Goal: Task Accomplishment & Management: Manage account settings

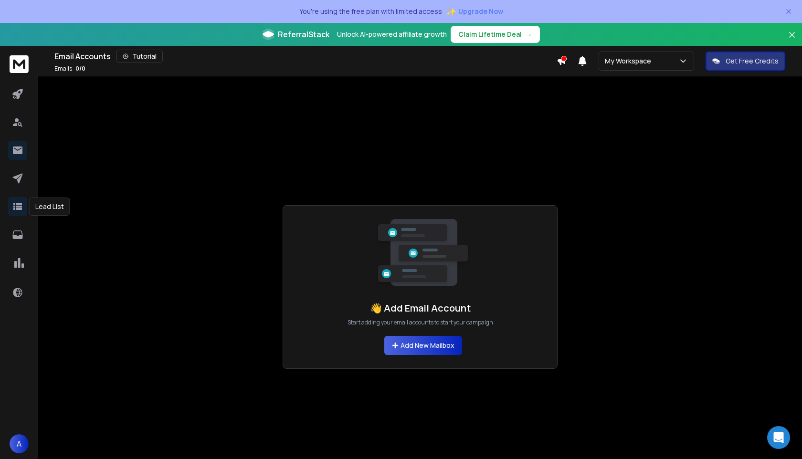
click at [16, 208] on icon at bounding box center [17, 206] width 11 height 11
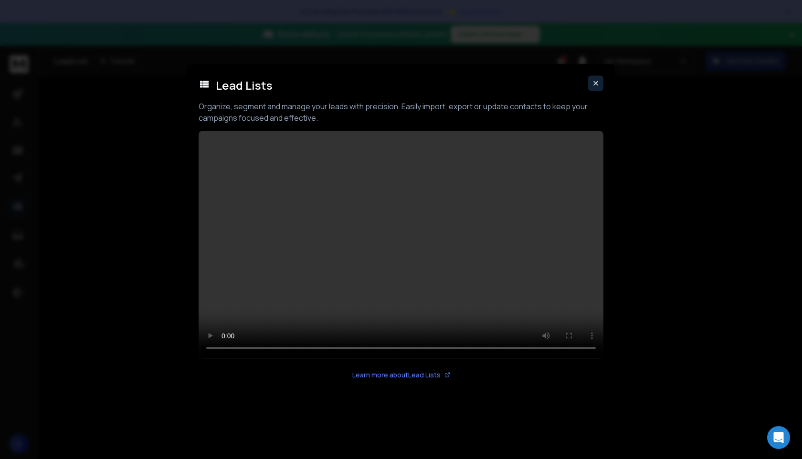
click at [593, 84] on icon at bounding box center [596, 84] width 8 height 8
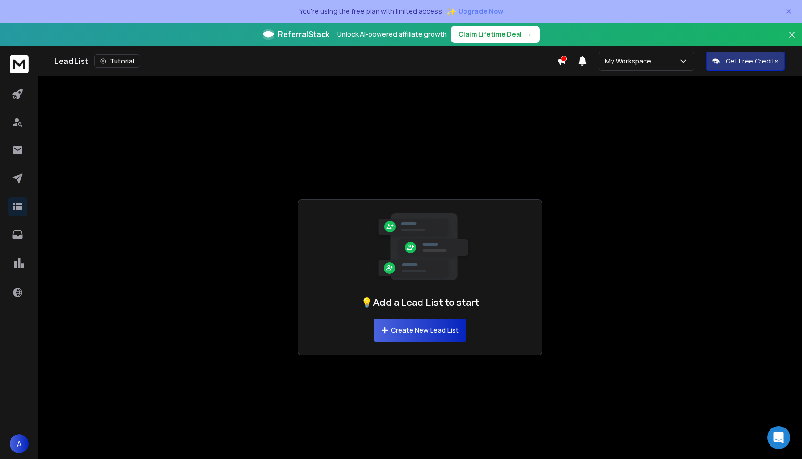
click at [419, 327] on button "Create New Lead List" at bounding box center [420, 330] width 93 height 23
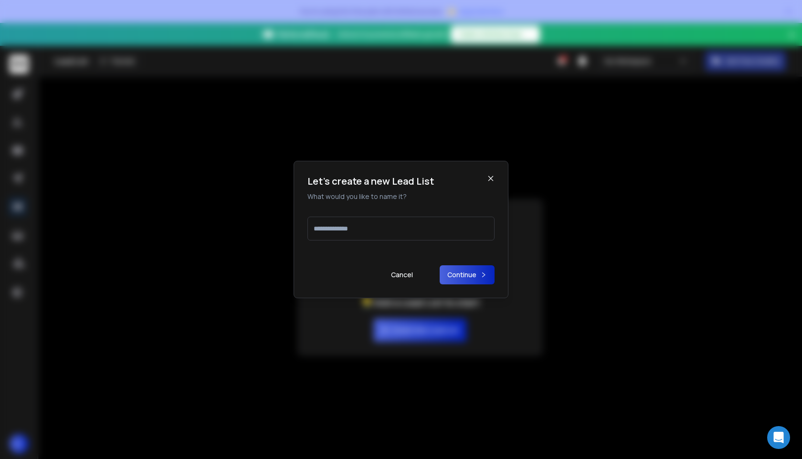
click at [391, 234] on input at bounding box center [400, 229] width 187 height 24
type input "*****"
click at [454, 274] on button "Continue" at bounding box center [467, 274] width 55 height 19
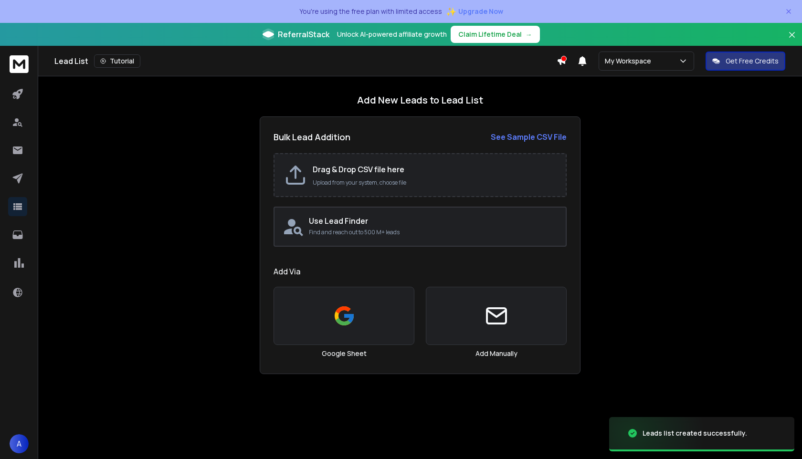
click at [368, 182] on p "Upload from your system, choose file" at bounding box center [434, 183] width 243 height 8
type input "**********"
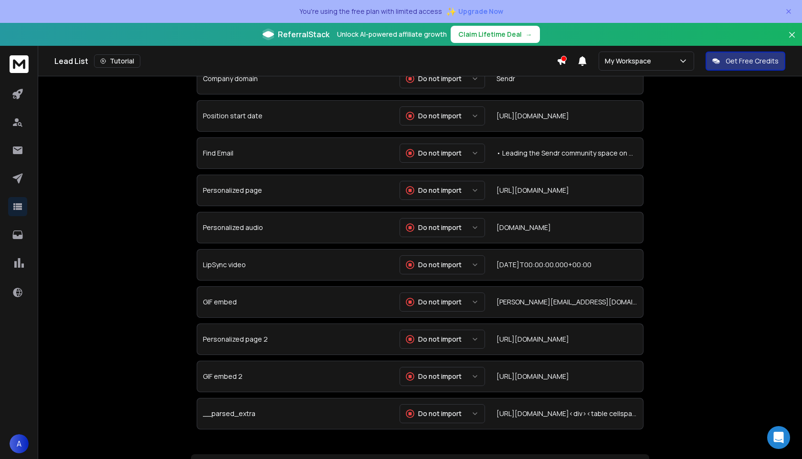
scroll to position [969, 0]
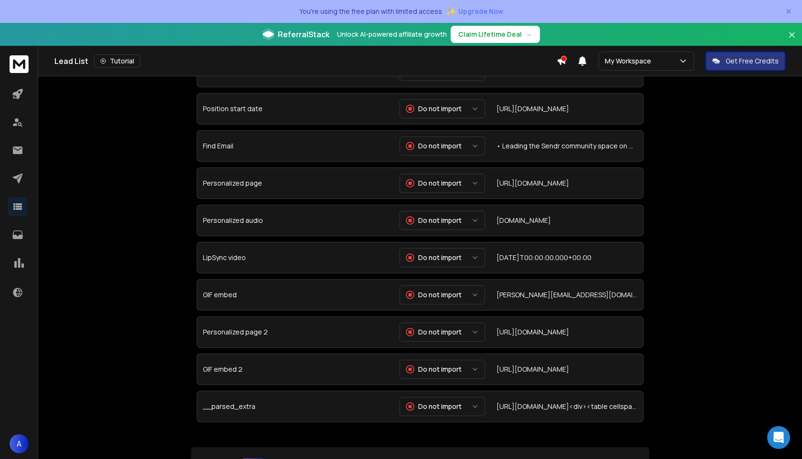
click at [471, 330] on icon "button" at bounding box center [475, 332] width 8 height 8
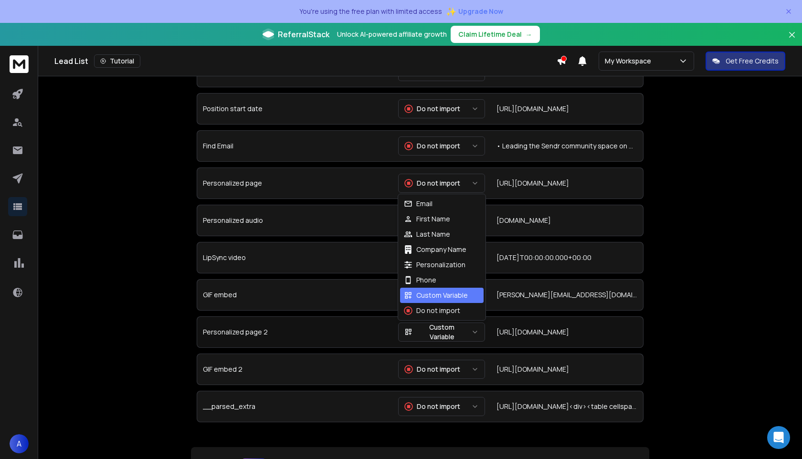
click at [464, 329] on div "Custom Variable" at bounding box center [435, 332] width 63 height 19
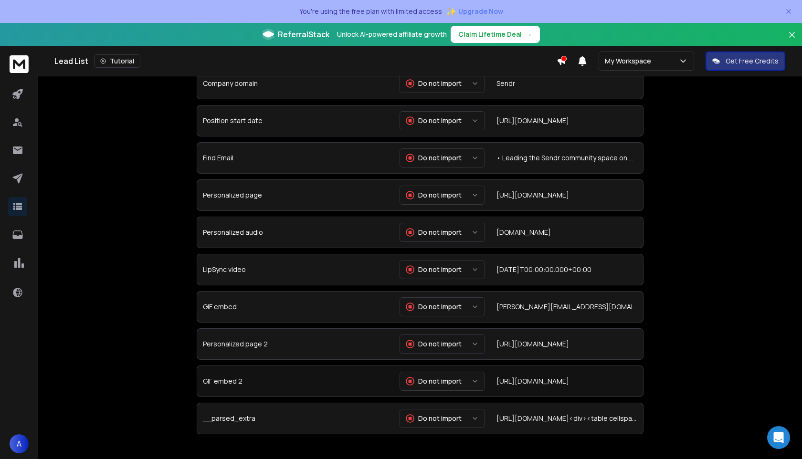
scroll to position [987, 0]
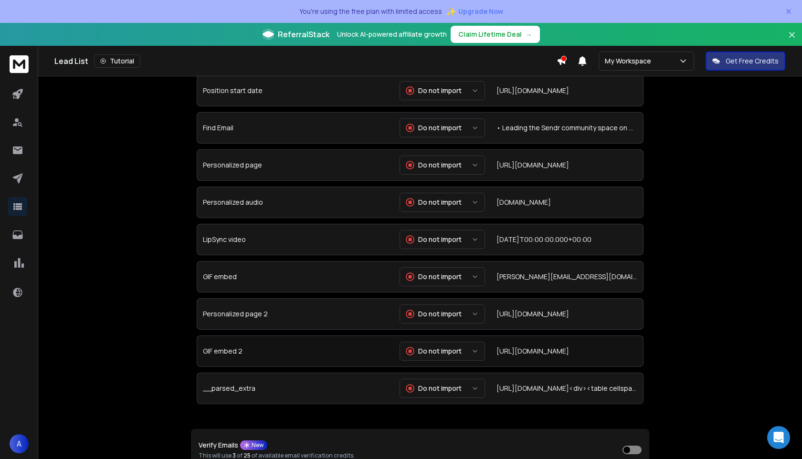
click at [452, 339] on td "Do not import" at bounding box center [442, 352] width 97 height 32
click at [452, 348] on div "Do not import" at bounding box center [434, 352] width 56 height 10
click at [459, 359] on div "Custom Variable" at bounding box center [435, 351] width 63 height 19
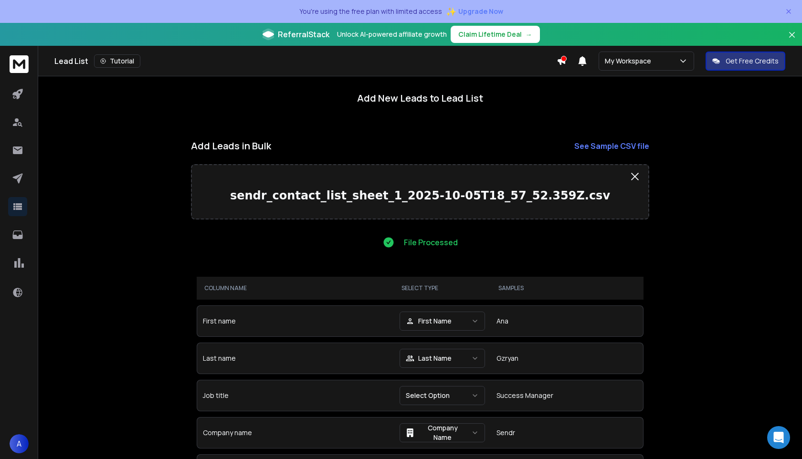
scroll to position [0, 0]
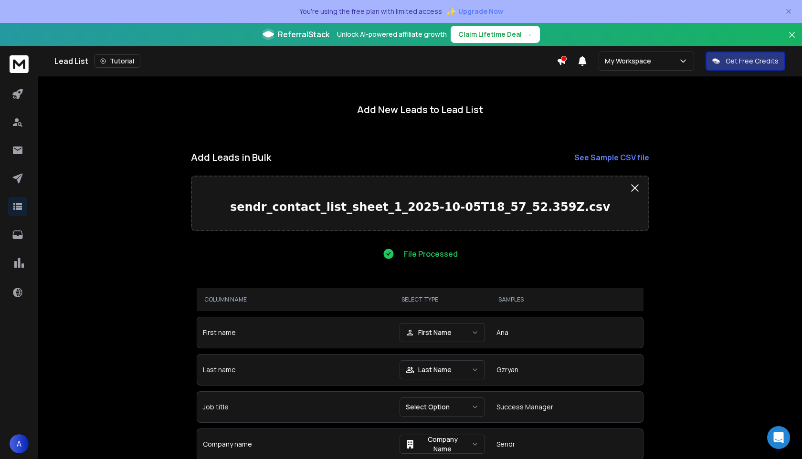
click at [636, 184] on icon at bounding box center [634, 187] width 11 height 11
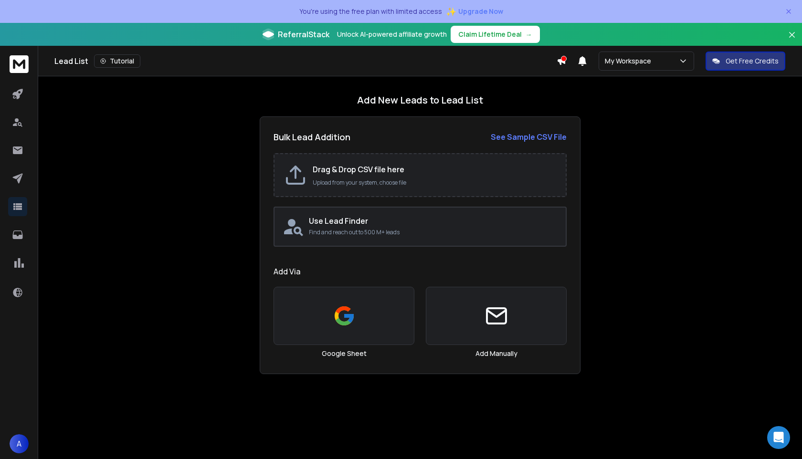
click at [432, 165] on h2 "Drag & Drop CSV file here" at bounding box center [434, 169] width 243 height 11
type input "**********"
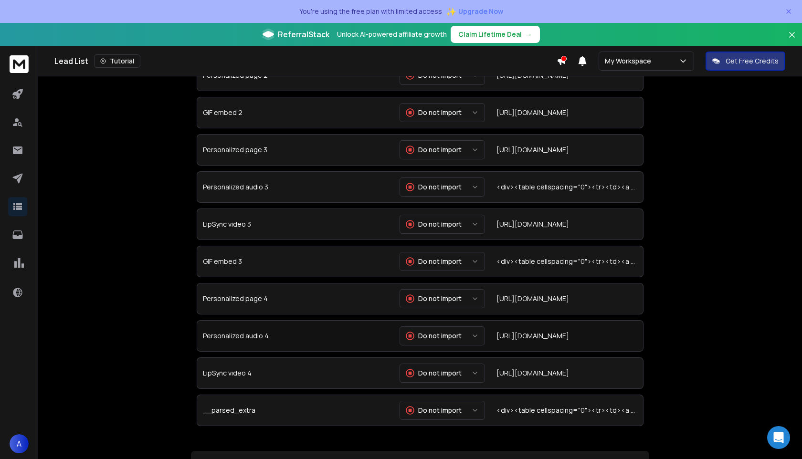
scroll to position [1225, 0]
click at [449, 262] on div "Do not import" at bounding box center [434, 262] width 56 height 10
click at [477, 266] on button "Custom Variable" at bounding box center [441, 262] width 87 height 19
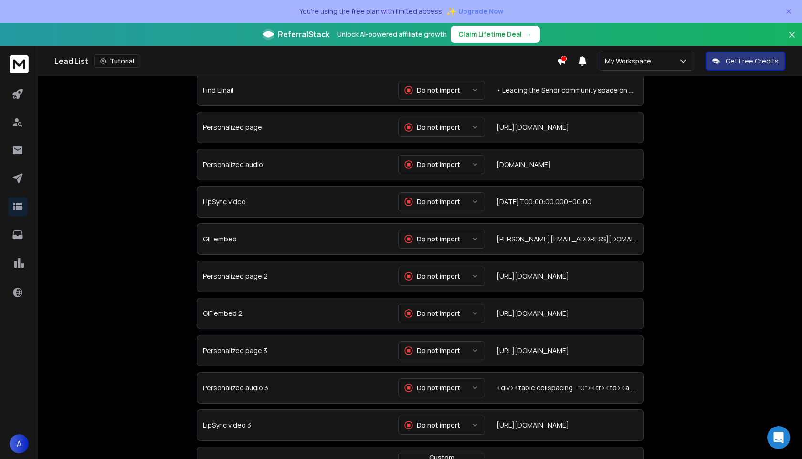
scroll to position [1363, 0]
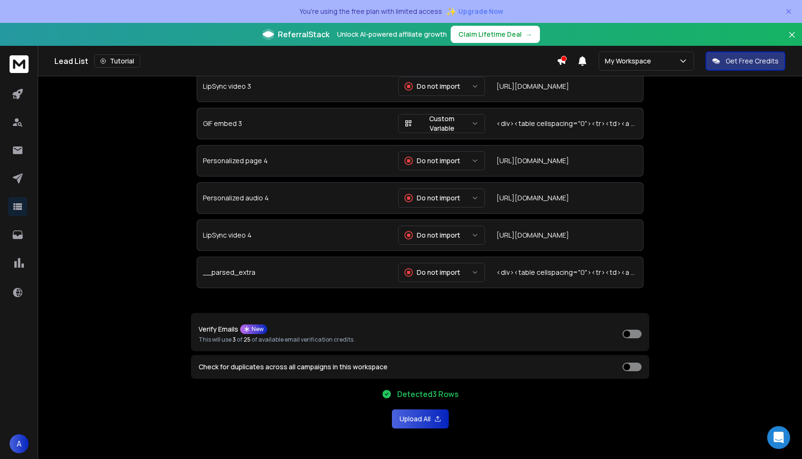
click at [416, 422] on button "Upload All" at bounding box center [420, 419] width 57 height 19
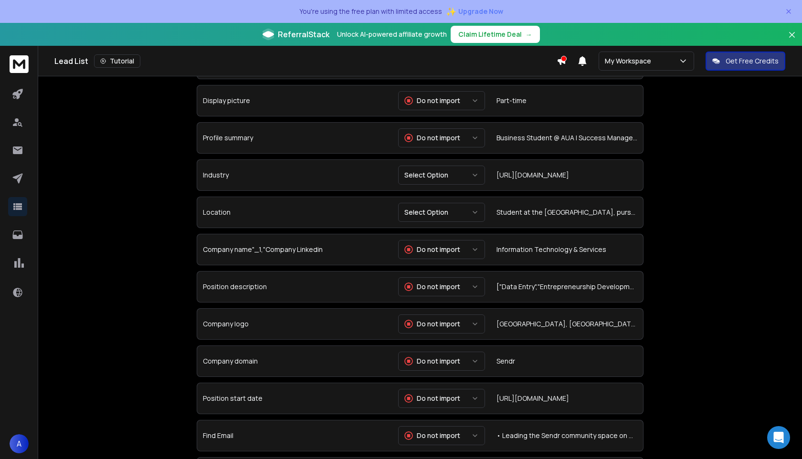
scroll to position [776, 0]
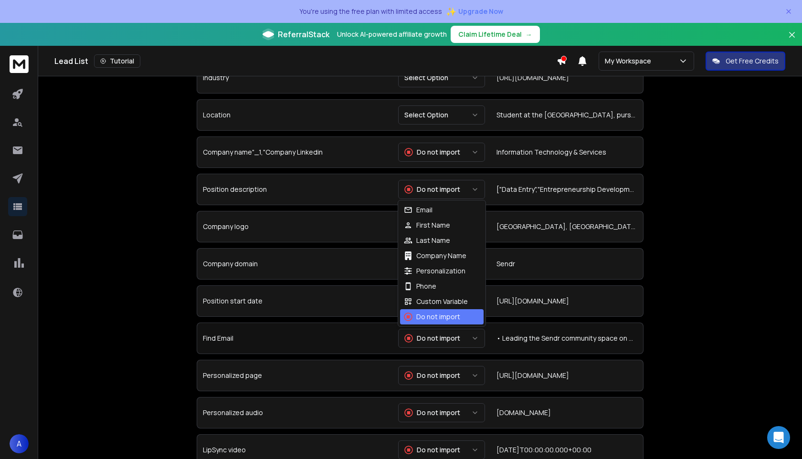
click at [440, 338] on div "Do not import" at bounding box center [432, 339] width 56 height 10
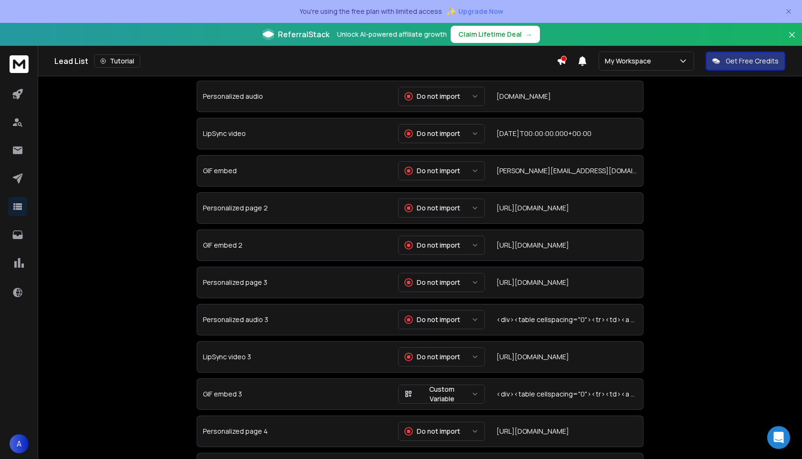
scroll to position [1363, 0]
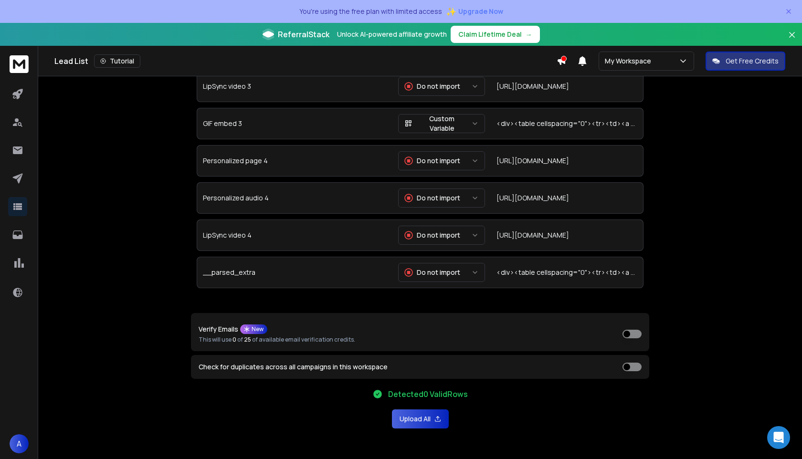
click at [427, 423] on button "Upload All" at bounding box center [420, 419] width 57 height 19
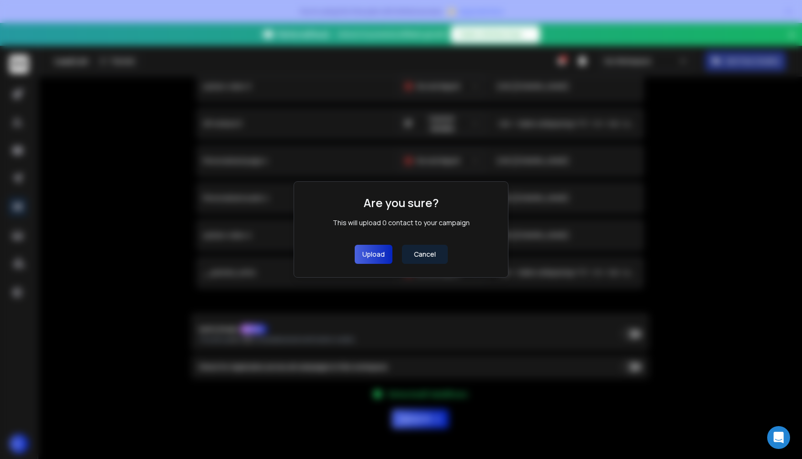
click at [374, 252] on button "Upload" at bounding box center [374, 254] width 38 height 19
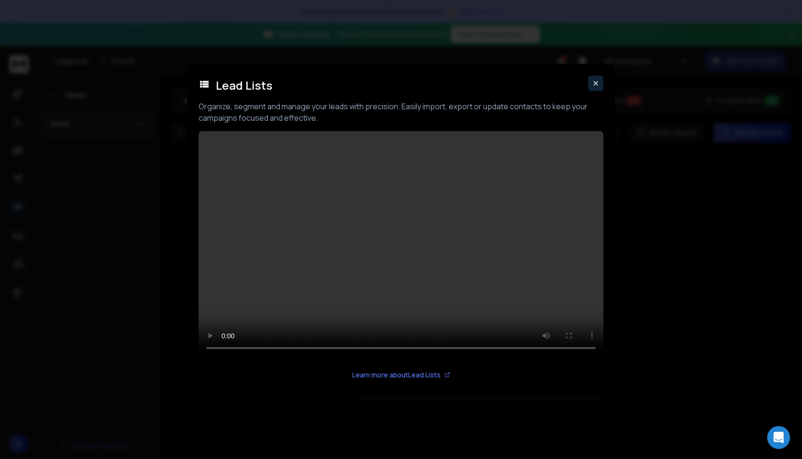
click at [602, 79] on button at bounding box center [595, 83] width 15 height 15
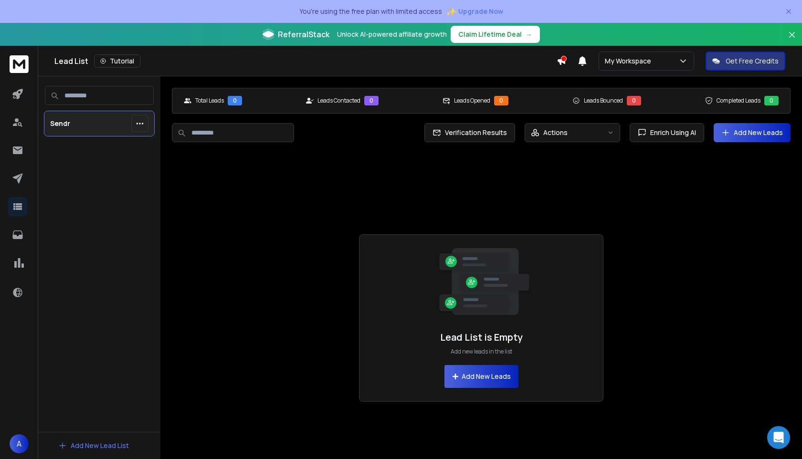
click at [486, 387] on button "Add New Leads" at bounding box center [481, 376] width 74 height 23
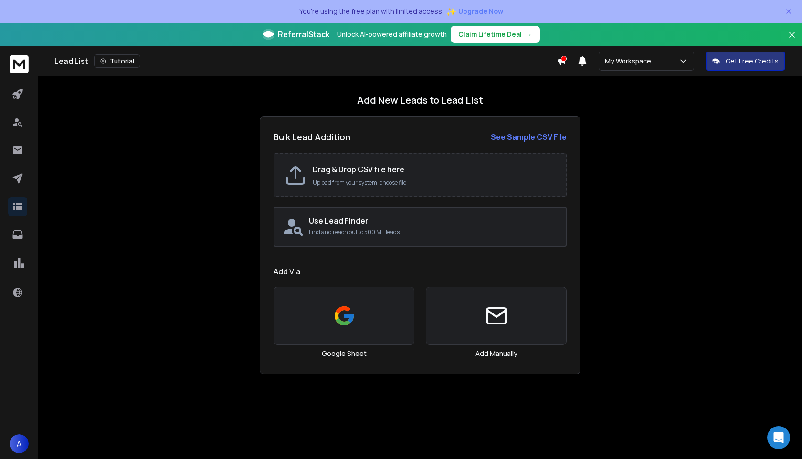
click at [389, 165] on h2 "Drag & Drop CSV file here" at bounding box center [434, 169] width 243 height 11
type input "**********"
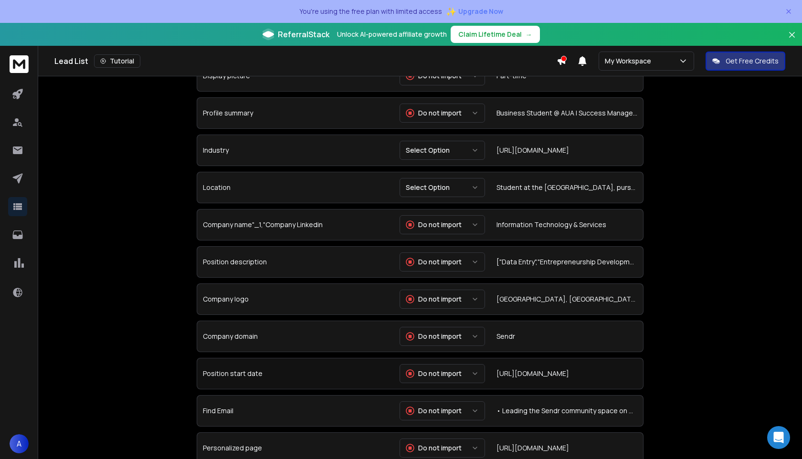
scroll to position [754, 0]
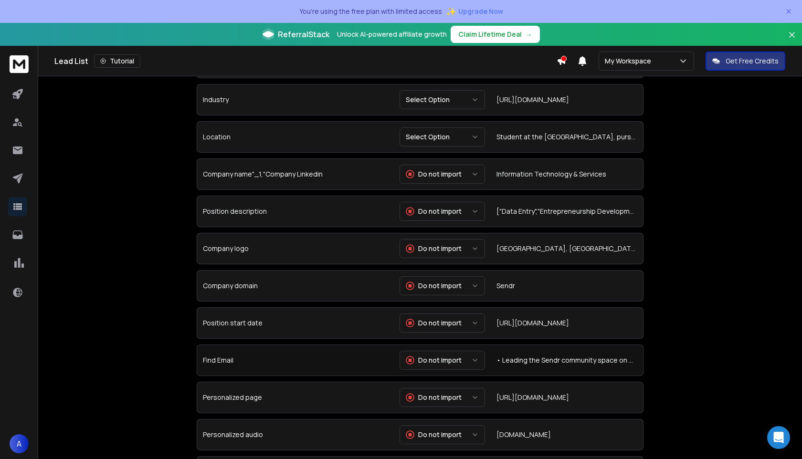
click at [529, 362] on td "• Leading the Sendr community space on Circle • Onboarding new users and provid…" at bounding box center [567, 361] width 153 height 32
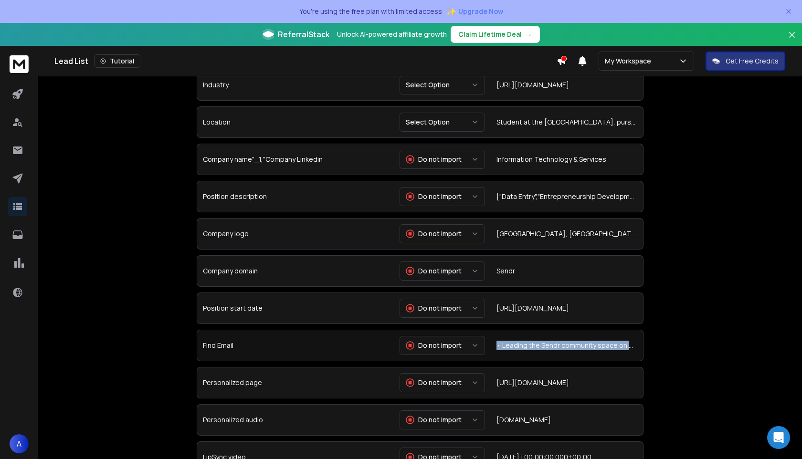
scroll to position [772, 0]
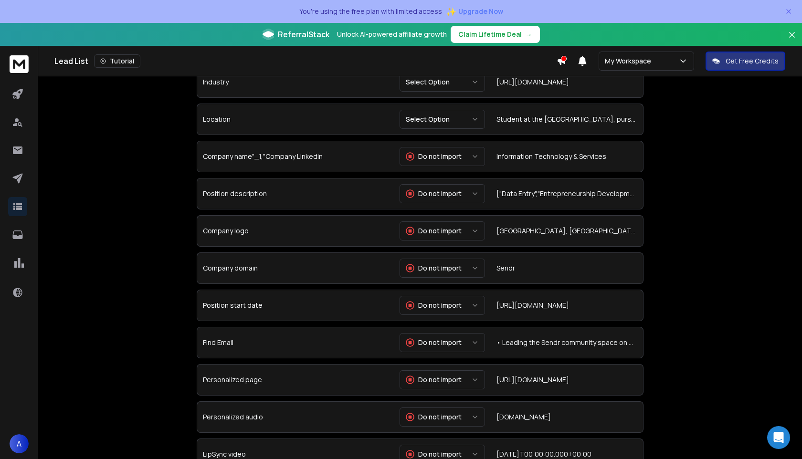
click at [637, 361] on table "COLUMN NAME SELECT TYPE SAMPLES First name First Name [PERSON_NAME] Last name L…" at bounding box center [420, 198] width 458 height 1386
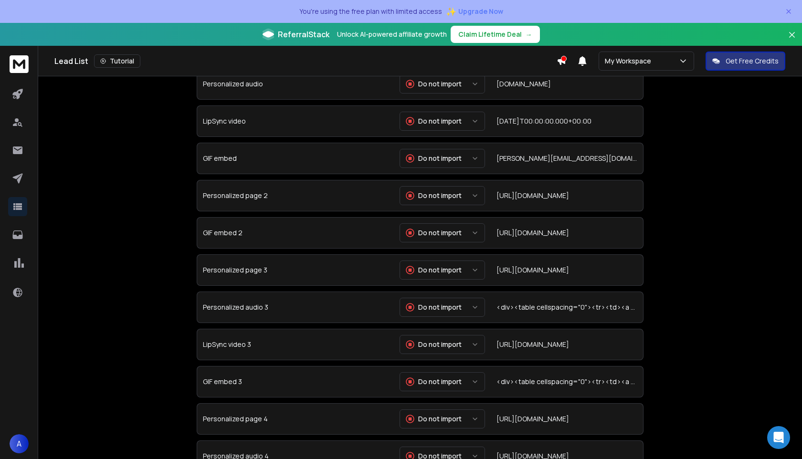
scroll to position [1006, 0]
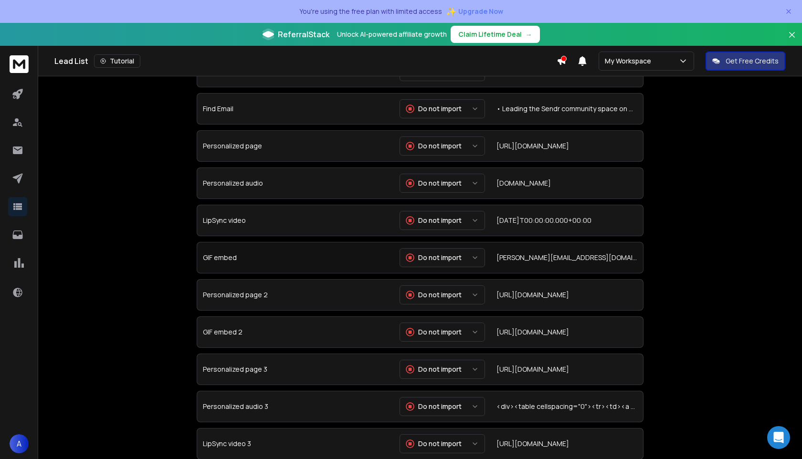
click at [454, 253] on div "Do not import" at bounding box center [434, 258] width 56 height 10
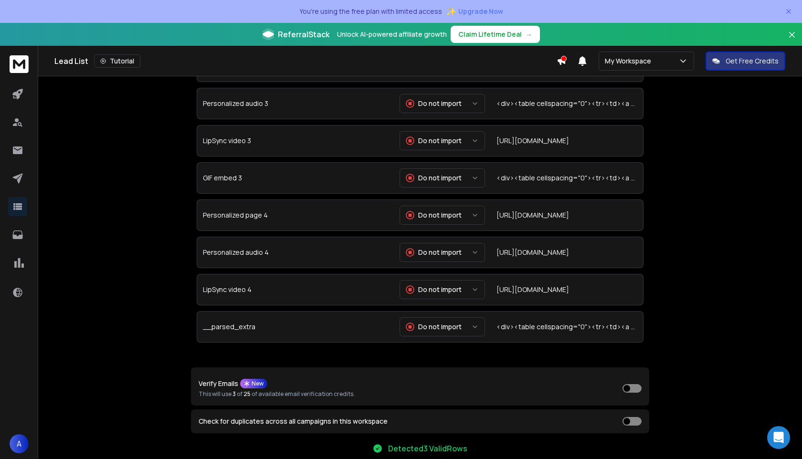
scroll to position [1363, 0]
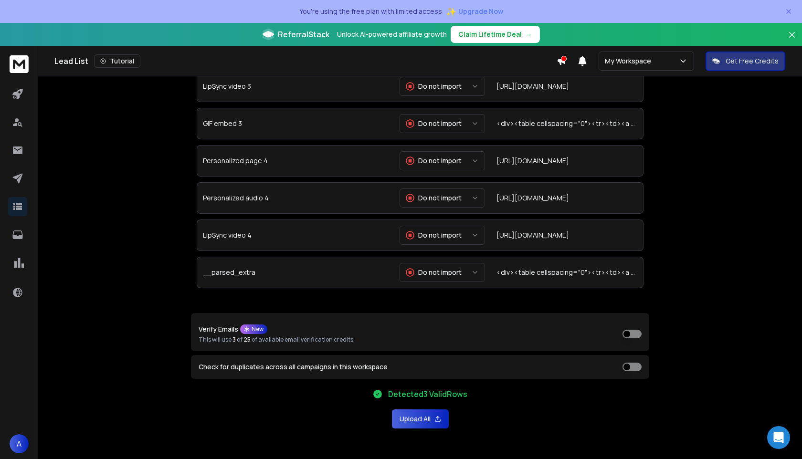
click at [428, 422] on button "Upload All" at bounding box center [420, 419] width 57 height 19
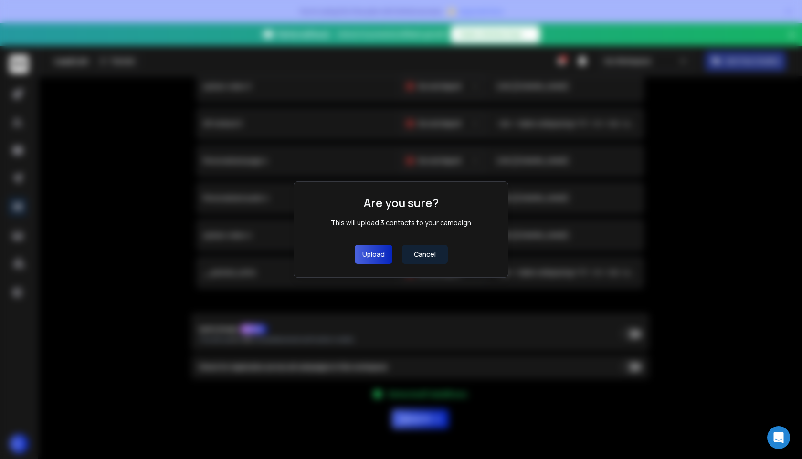
click at [380, 256] on button "Upload" at bounding box center [374, 254] width 38 height 19
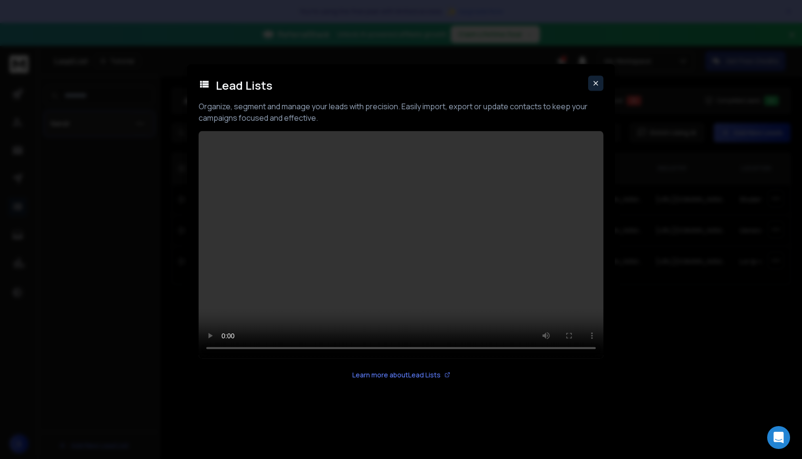
click at [597, 83] on icon at bounding box center [596, 84] width 8 height 8
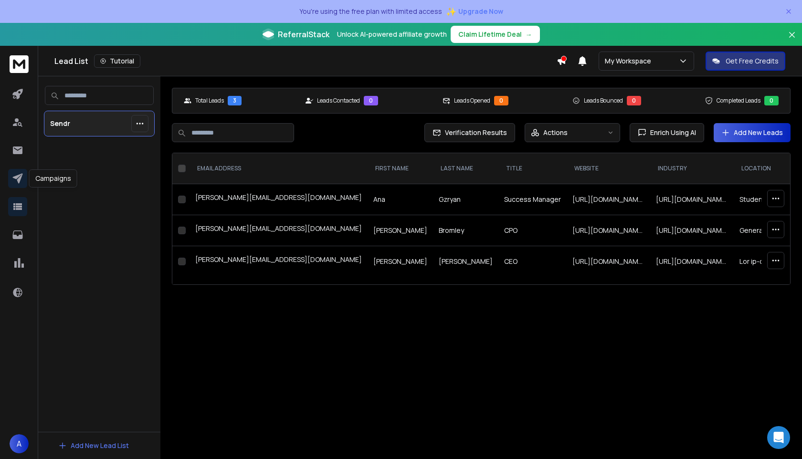
click at [15, 182] on icon at bounding box center [17, 178] width 11 height 11
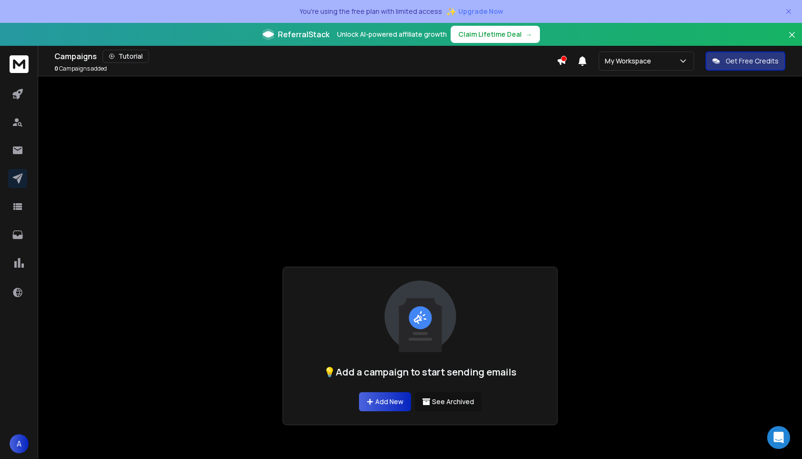
click at [390, 402] on link "Add New" at bounding box center [385, 401] width 52 height 19
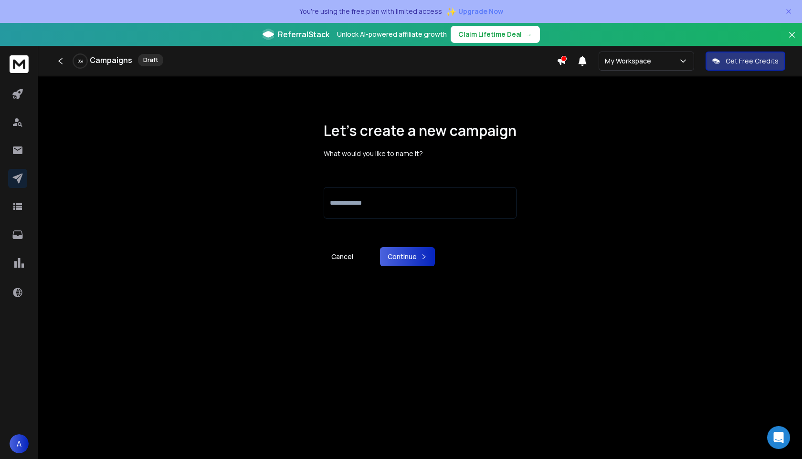
click at [388, 207] on input at bounding box center [420, 203] width 193 height 32
type input "****"
click at [512, 256] on div "Cancel Continue" at bounding box center [420, 256] width 193 height 19
click at [422, 253] on icon "submit" at bounding box center [424, 256] width 7 height 7
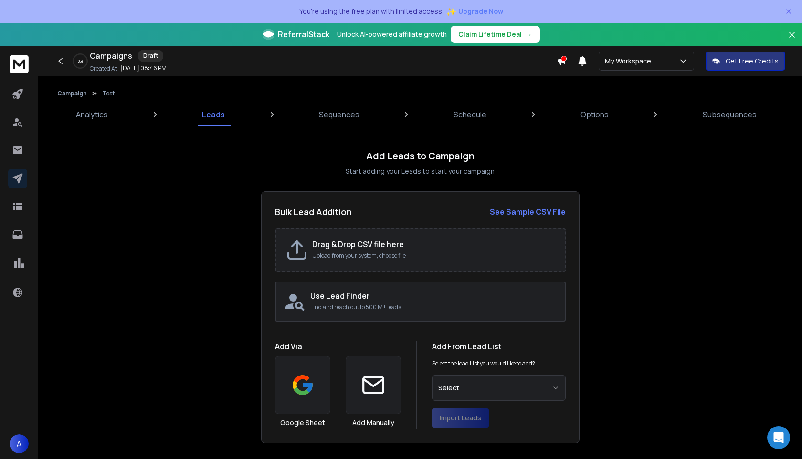
click at [452, 384] on span "Select" at bounding box center [448, 388] width 21 height 10
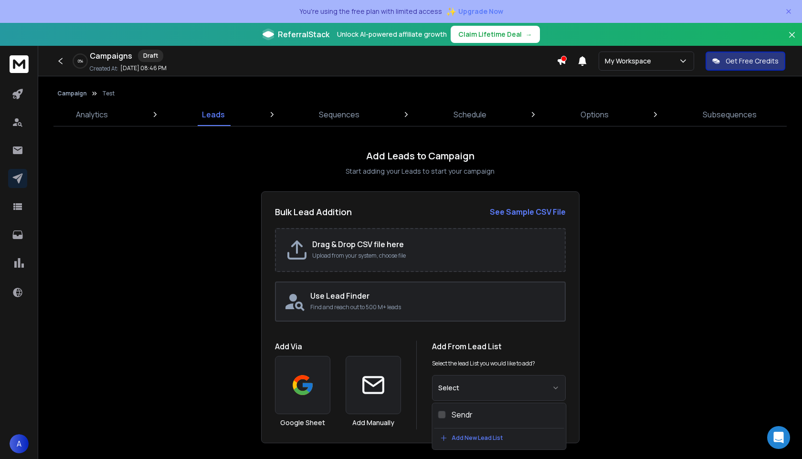
click at [459, 415] on div "Sendr" at bounding box center [462, 414] width 21 height 11
click at [544, 353] on div "Add From Lead List Select the lead List you would like to add? Sendr Import Lea…" at bounding box center [499, 385] width 134 height 89
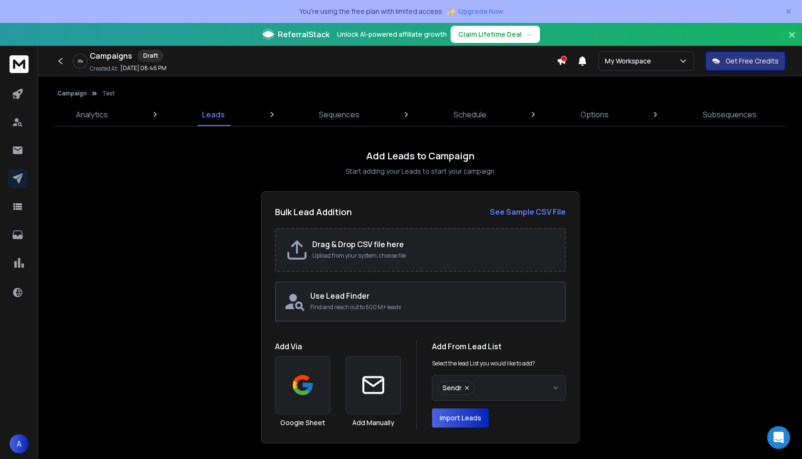
click at [471, 411] on button "Import Leads" at bounding box center [460, 418] width 57 height 19
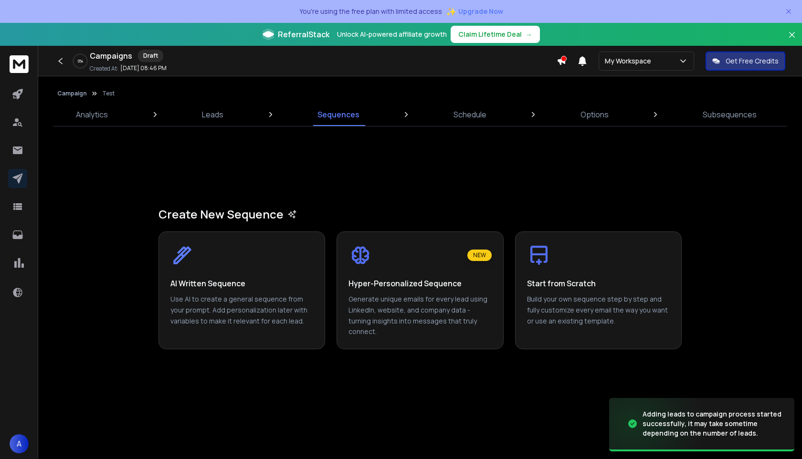
click at [273, 276] on div "AI Written Sequence Use AI to create a general sequence from your prompt. Add p…" at bounding box center [242, 290] width 166 height 117
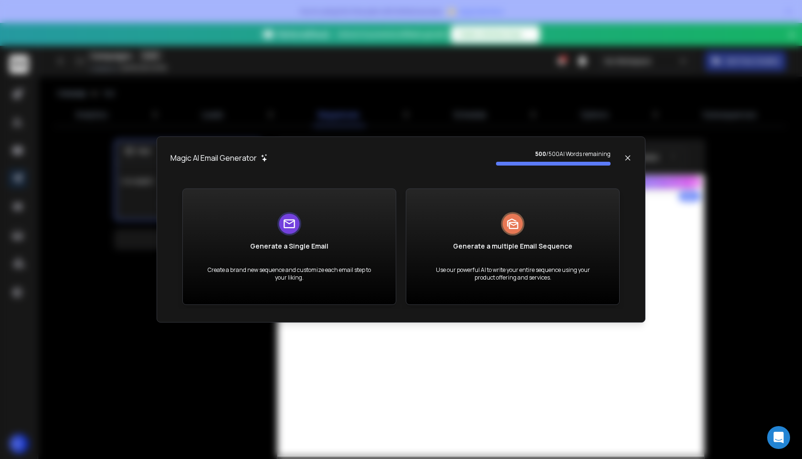
click at [338, 250] on div "Generate a Single Email" at bounding box center [289, 232] width 167 height 40
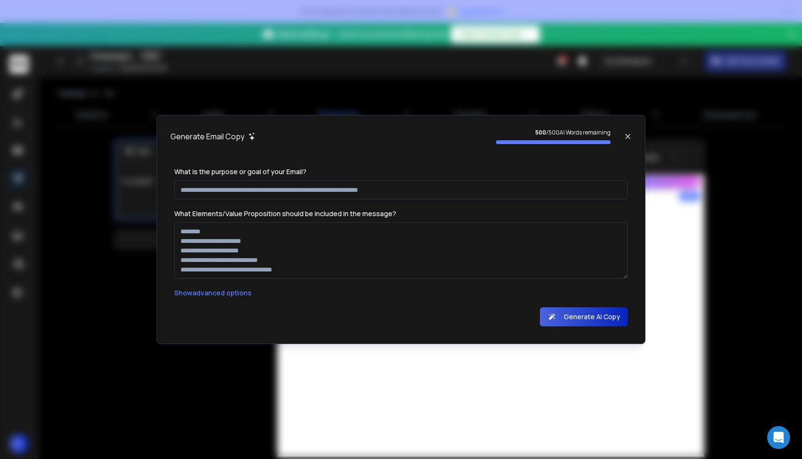
click at [316, 246] on textarea at bounding box center [401, 250] width 454 height 56
click at [627, 133] on icon at bounding box center [628, 137] width 8 height 8
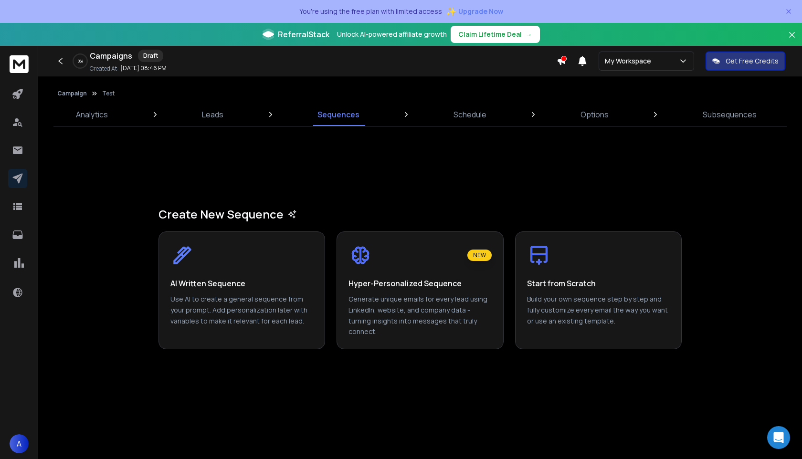
click at [575, 286] on h3 "Start from Scratch" at bounding box center [561, 284] width 69 height 10
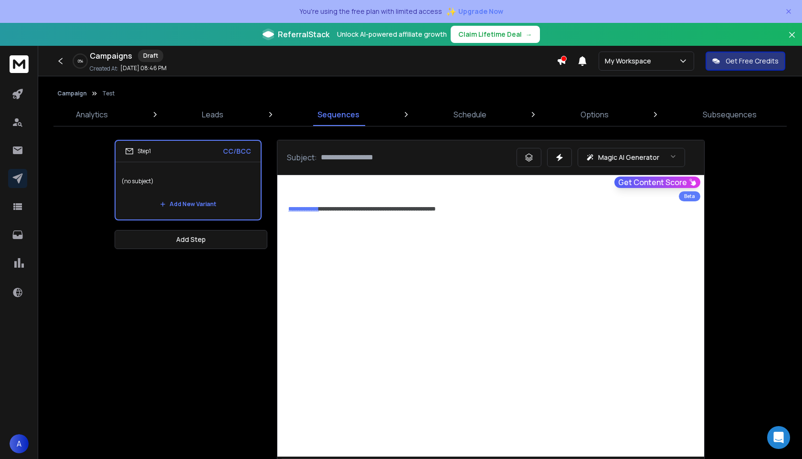
click at [351, 226] on div "**********" at bounding box center [490, 312] width 427 height 275
click at [293, 201] on div "**********" at bounding box center [490, 312] width 427 height 275
click at [170, 181] on p "(no subject)" at bounding box center [188, 181] width 134 height 27
click at [337, 184] on div "**********" at bounding box center [490, 312] width 427 height 275
click at [674, 156] on icon "button" at bounding box center [673, 157] width 8 height 8
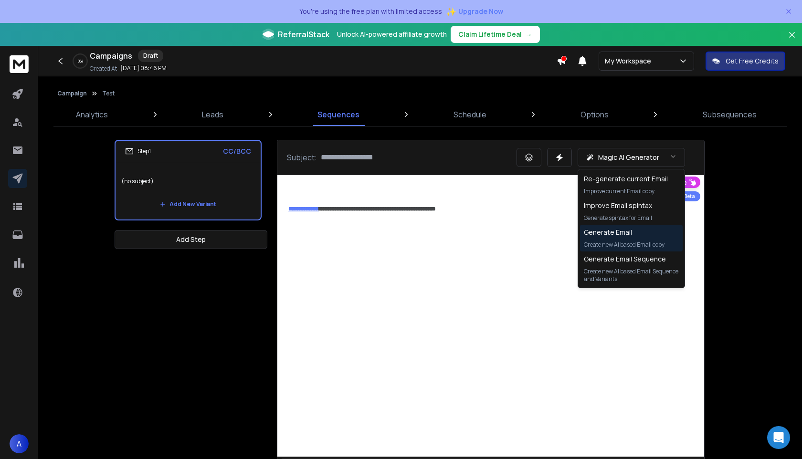
click at [549, 191] on div at bounding box center [491, 190] width 408 height 11
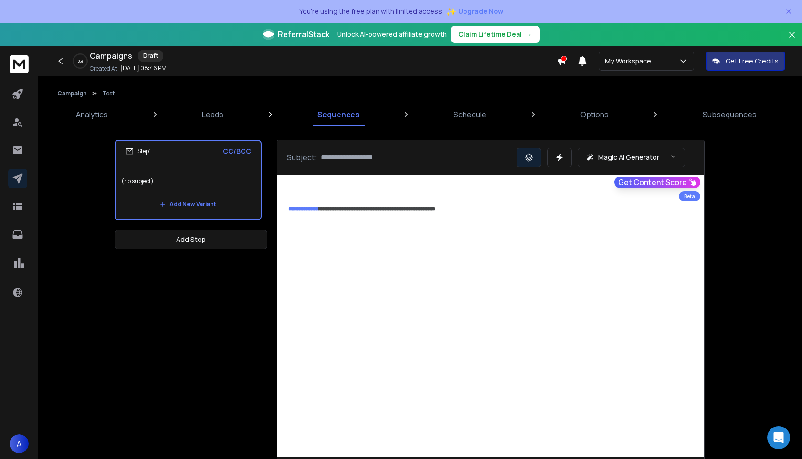
click at [528, 157] on icon at bounding box center [529, 157] width 9 height 9
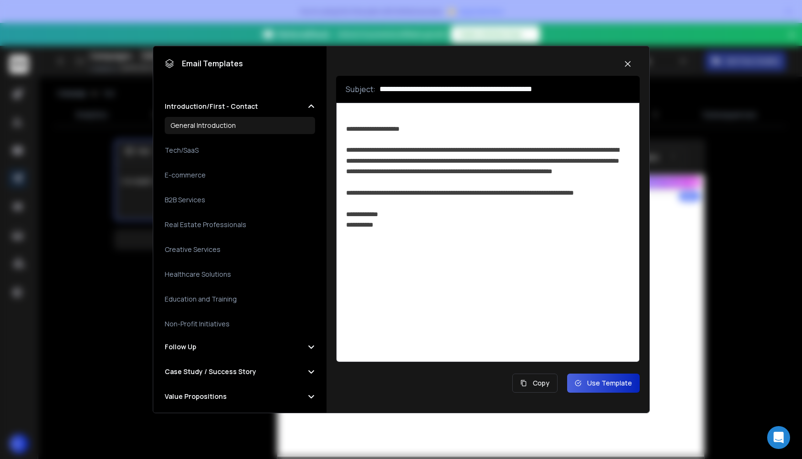
click at [626, 58] on div at bounding box center [487, 64] width 303 height 24
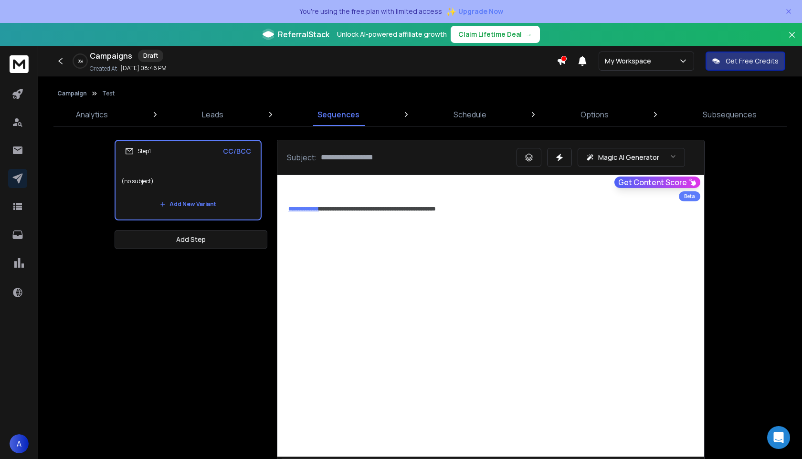
drag, startPoint x: 467, startPoint y: 214, endPoint x: 241, endPoint y: 207, distance: 226.4
click at [241, 207] on div "**********" at bounding box center [420, 312] width 611 height 345
click at [317, 167] on div "Subject: Magic AI Generator Get Content Score Beta" at bounding box center [490, 157] width 427 height 35
click at [319, 160] on div "Subject:" at bounding box center [397, 157] width 220 height 11
click at [332, 160] on input at bounding box center [414, 157] width 186 height 11
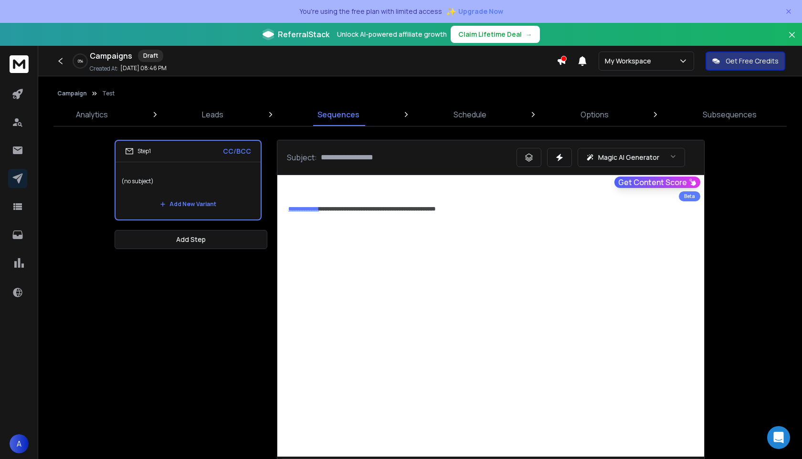
type input "*"
type input "****"
click at [316, 191] on div at bounding box center [491, 190] width 408 height 11
click at [218, 182] on p "Test" at bounding box center [188, 181] width 134 height 27
click at [213, 253] on div "Step 1 CC/BCC Test Add New Variant Add Step" at bounding box center [191, 312] width 153 height 345
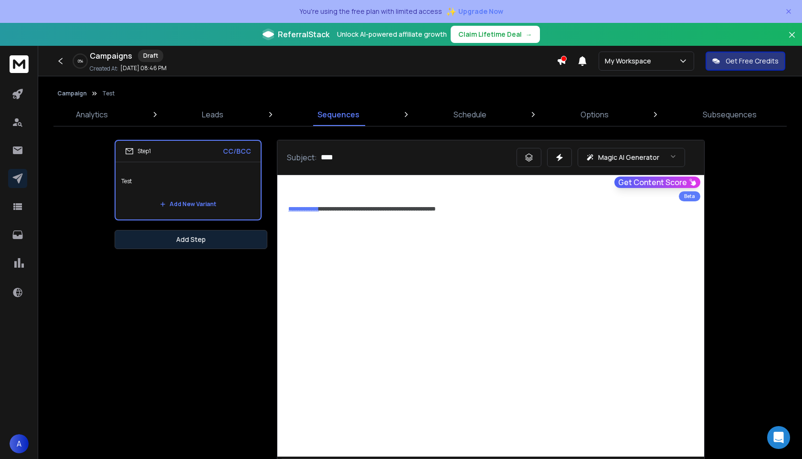
click at [211, 245] on button "Add Step" at bounding box center [191, 239] width 153 height 19
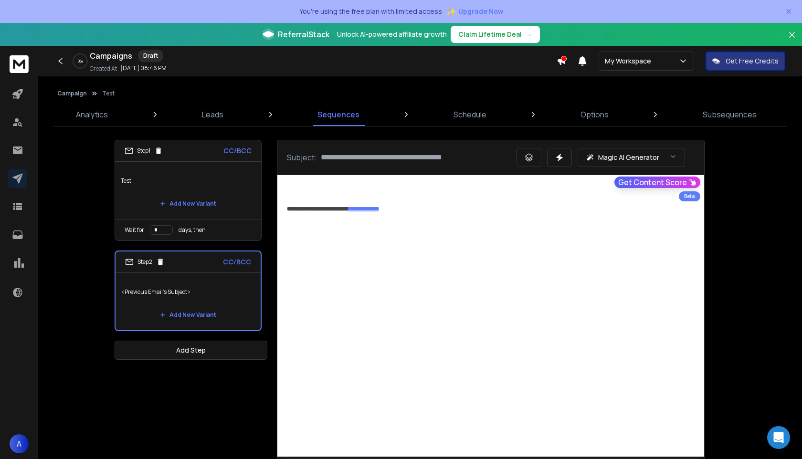
click at [191, 185] on p "Test" at bounding box center [188, 181] width 135 height 27
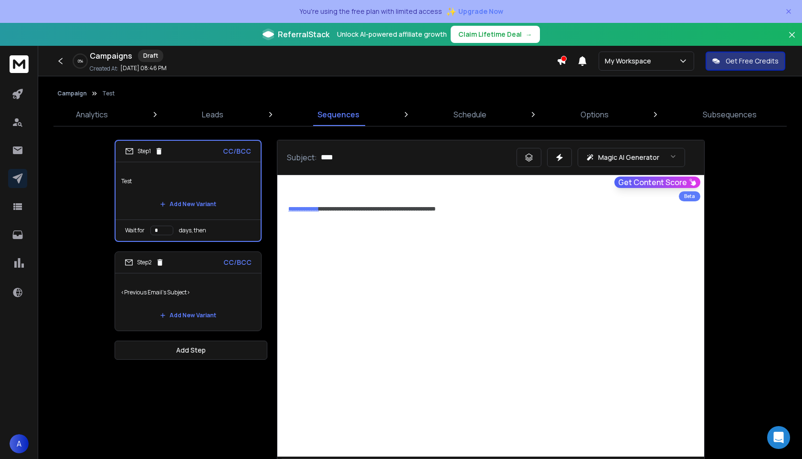
click at [371, 191] on div at bounding box center [491, 190] width 408 height 11
click at [563, 157] on icon "button" at bounding box center [559, 157] width 9 height 9
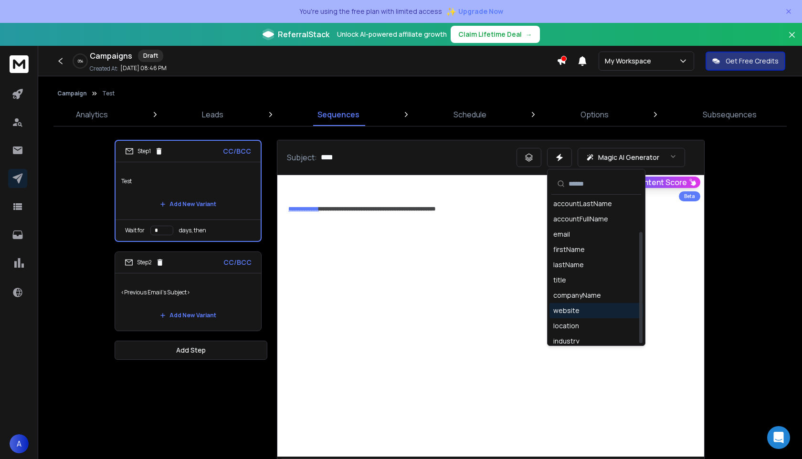
scroll to position [40, 0]
click at [600, 301] on div "website" at bounding box center [596, 305] width 94 height 15
type input "**********"
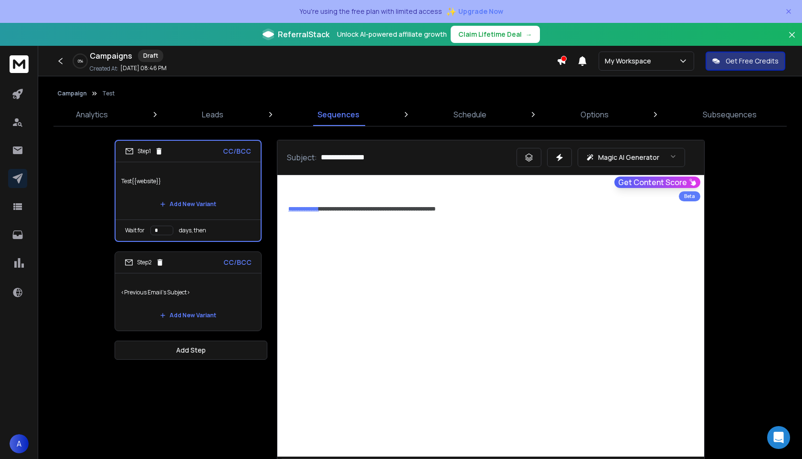
drag, startPoint x: 391, startPoint y: 158, endPoint x: 266, endPoint y: 158, distance: 124.6
click at [266, 158] on div "**********" at bounding box center [420, 312] width 611 height 345
click at [294, 188] on div at bounding box center [491, 190] width 408 height 11
click at [561, 160] on icon "button" at bounding box center [559, 157] width 9 height 9
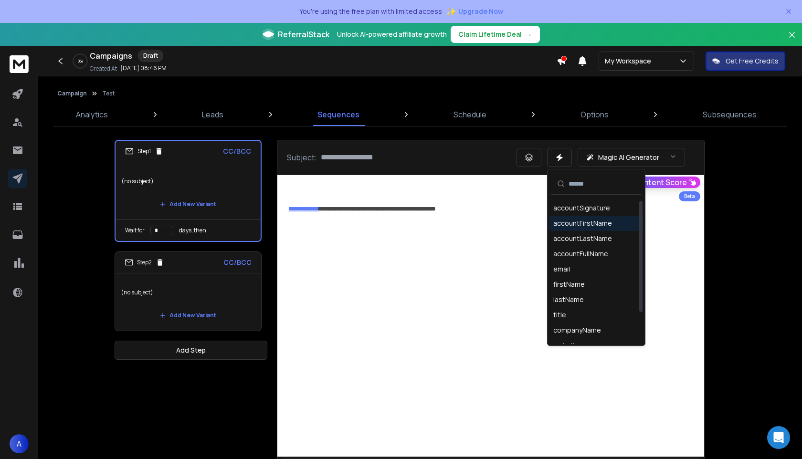
click at [583, 223] on div "accountFirstName" at bounding box center [582, 224] width 59 height 10
type input "**********"
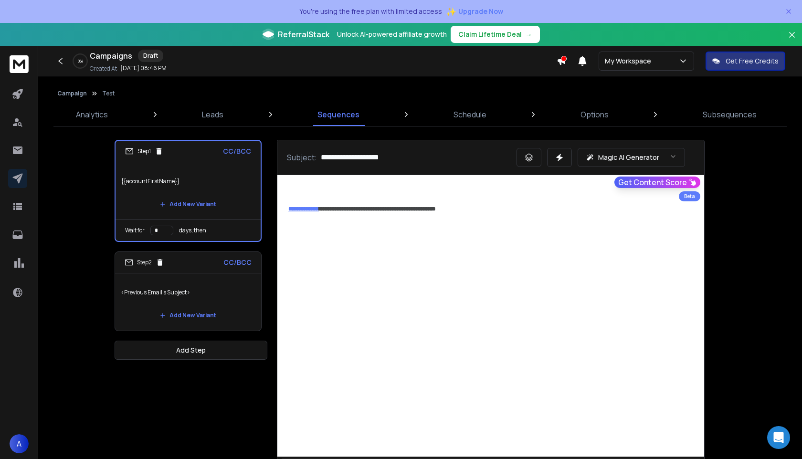
click at [612, 201] on div "**********" at bounding box center [490, 312] width 427 height 275
click at [401, 208] on div "**********" at bounding box center [490, 312] width 427 height 275
drag, startPoint x: 515, startPoint y: 211, endPoint x: 293, endPoint y: 211, distance: 222.0
click at [293, 211] on div "**********" at bounding box center [490, 312] width 427 height 275
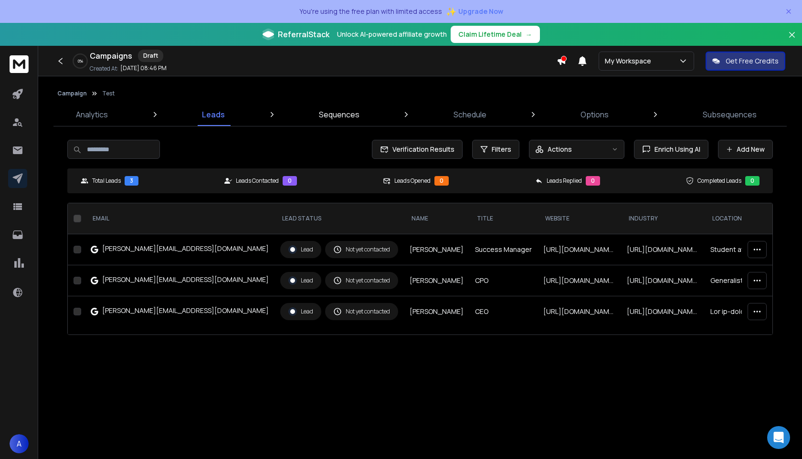
click at [343, 117] on p "Sequences" at bounding box center [339, 114] width 41 height 11
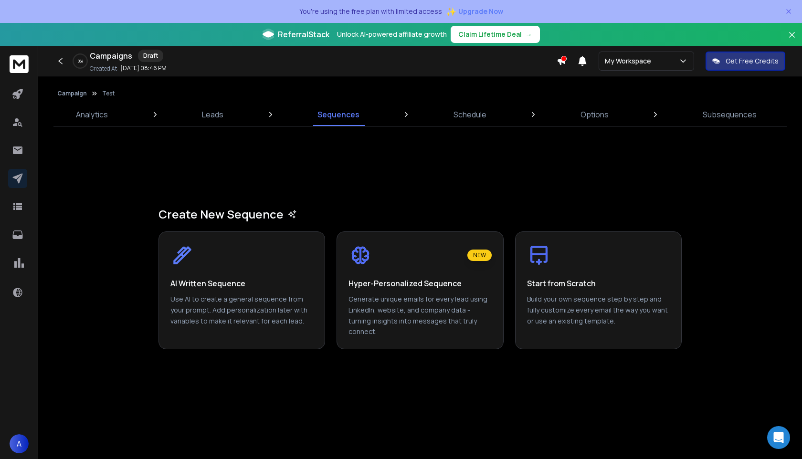
click at [381, 282] on h3 "Hyper-Personalized Sequence" at bounding box center [404, 284] width 113 height 10
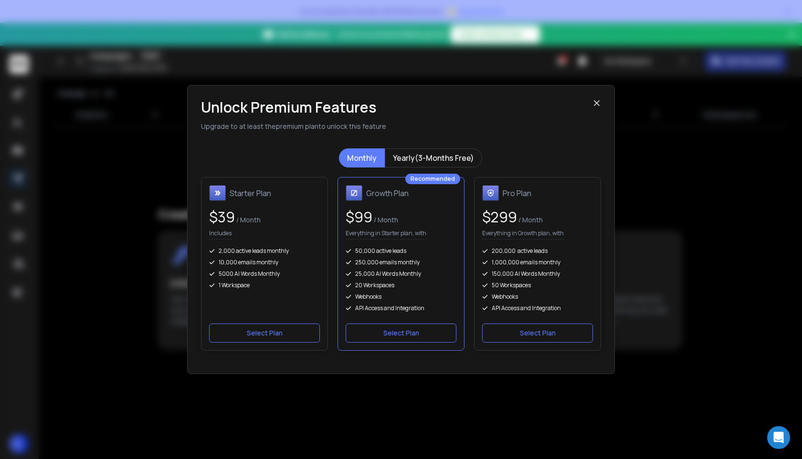
click at [600, 98] on div "Unlock Premium Features Upgrade to at least the premium plan to unlock this fea…" at bounding box center [401, 230] width 428 height 290
click at [600, 104] on icon at bounding box center [596, 103] width 9 height 9
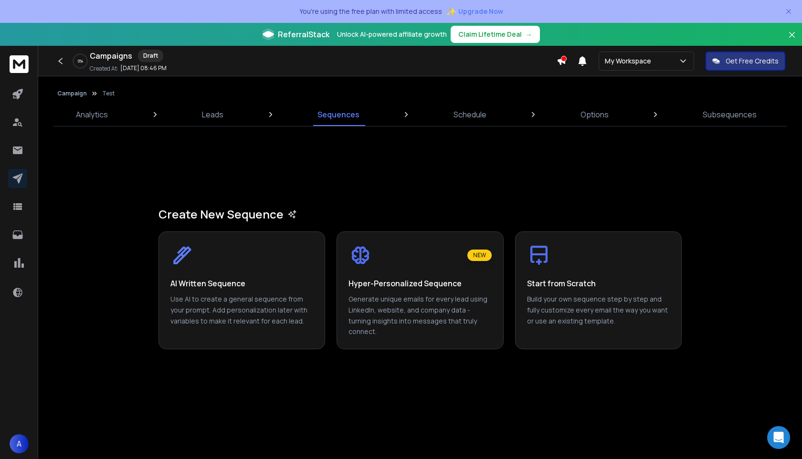
click at [201, 261] on div "button" at bounding box center [241, 255] width 143 height 24
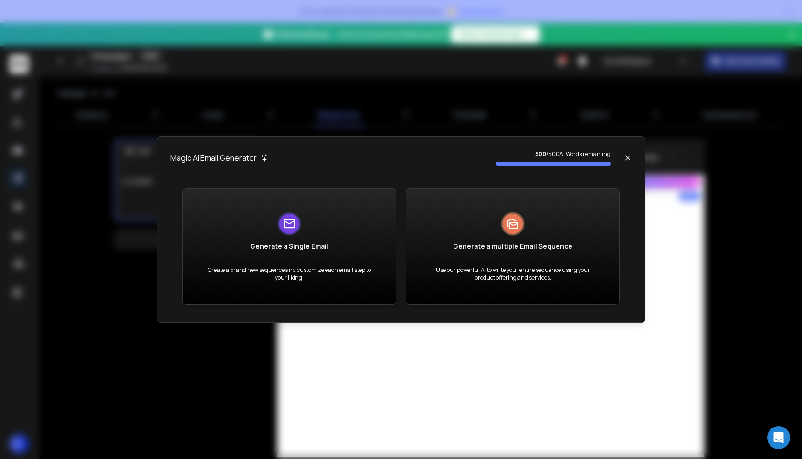
click at [295, 252] on div "Generate a Single Email Create a brand new sequence and customize each email st…" at bounding box center [289, 246] width 186 height 89
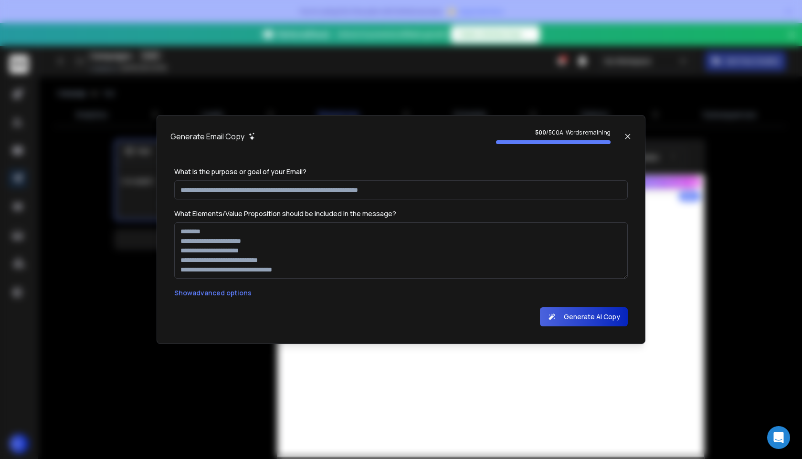
click at [319, 247] on textarea at bounding box center [401, 250] width 454 height 56
click at [582, 317] on button "Generate AI Copy" at bounding box center [584, 316] width 88 height 19
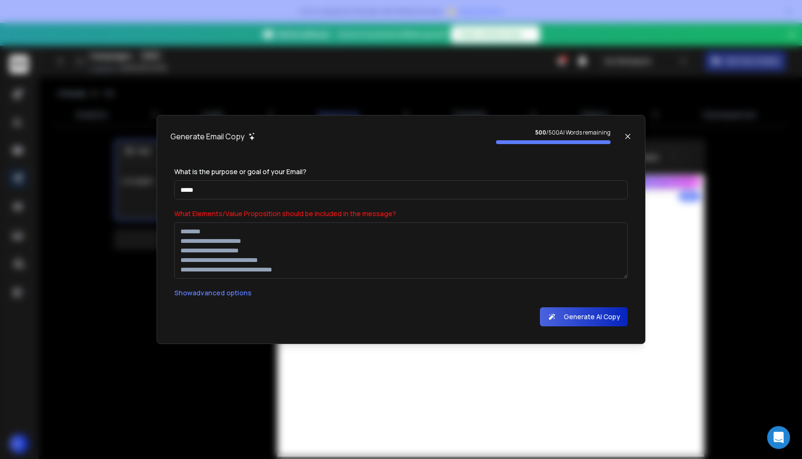
type input "*****"
click at [383, 246] on textarea at bounding box center [401, 250] width 454 height 56
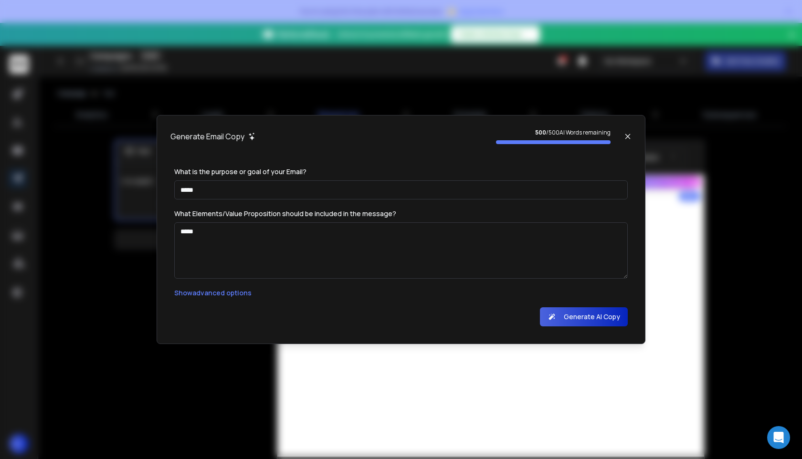
type textarea "*****"
click at [573, 327] on div "What is the purpose or goal of your Email? ***** What Elements/Value Propositio…" at bounding box center [400, 246] width 461 height 167
click at [572, 320] on button "Generate AI Copy" at bounding box center [584, 316] width 88 height 19
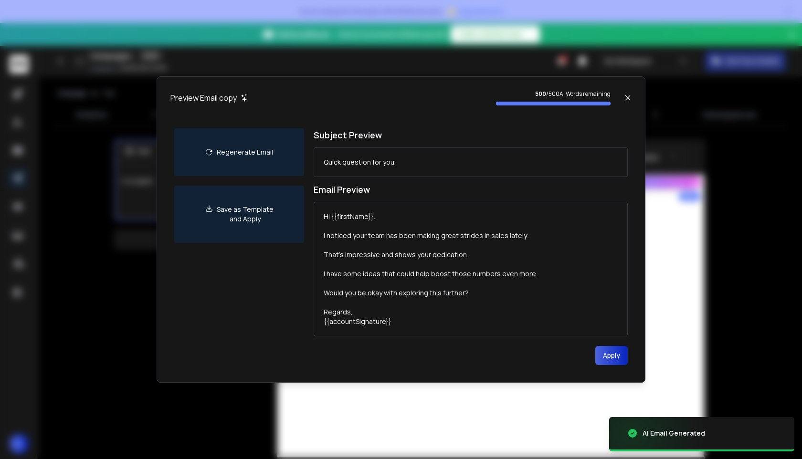
click at [449, 232] on div "Hi {{firstName}}. I noticed your team has been making great strides in sales la…" at bounding box center [431, 269] width 214 height 115
click at [447, 214] on div "Hi {{firstName}}. I noticed your team has been making great strides in sales la…" at bounding box center [431, 269] width 214 height 115
click at [423, 210] on div "Hi {{firstName}}. I noticed your team has been making great strides in sales la…" at bounding box center [471, 269] width 314 height 135
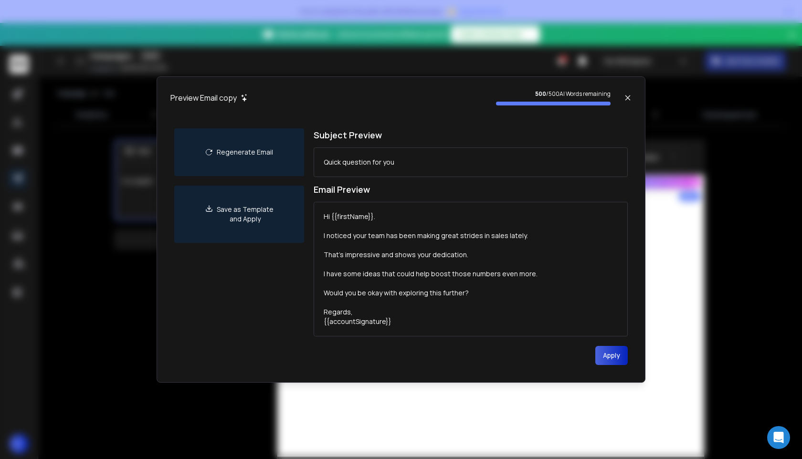
click at [386, 306] on div "Hi {{firstName}}. I noticed your team has been making great strides in sales la…" at bounding box center [431, 269] width 214 height 115
click at [382, 216] on div "Hi {{firstName}}. I noticed your team has been making great strides in sales la…" at bounding box center [431, 269] width 214 height 115
click at [602, 352] on button "Apply" at bounding box center [611, 355] width 32 height 19
type input "**********"
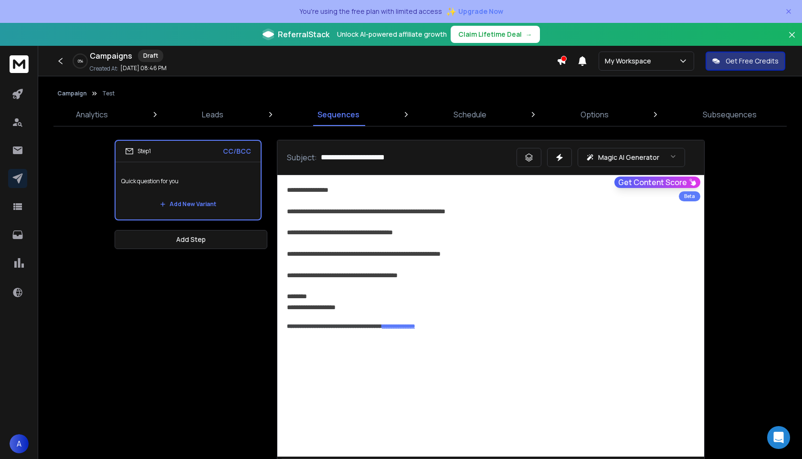
click at [431, 234] on div "**********" at bounding box center [491, 232] width 408 height 11
click at [650, 153] on p "Magic AI Generator" at bounding box center [628, 158] width 61 height 10
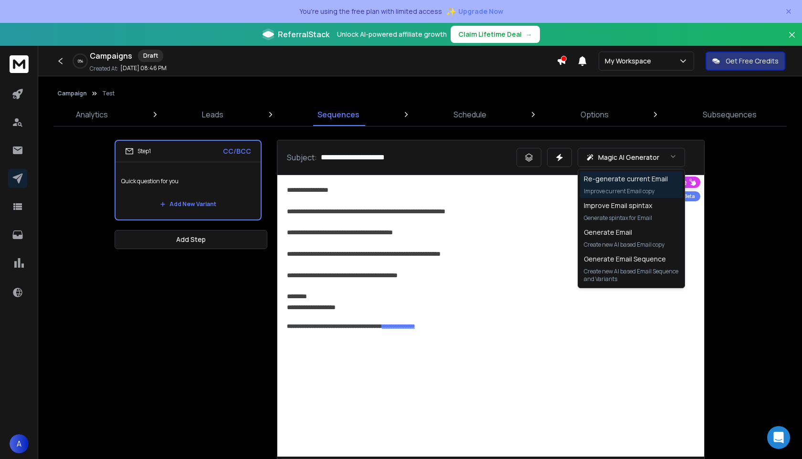
click at [475, 245] on div at bounding box center [491, 243] width 408 height 11
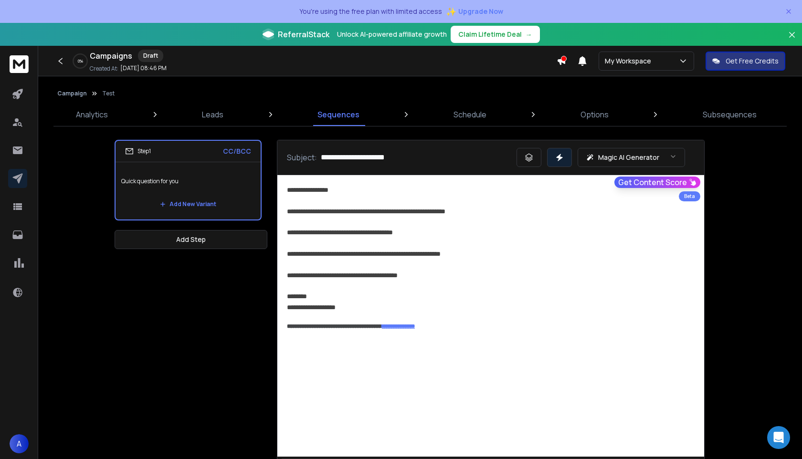
click at [560, 165] on button "button" at bounding box center [559, 157] width 25 height 19
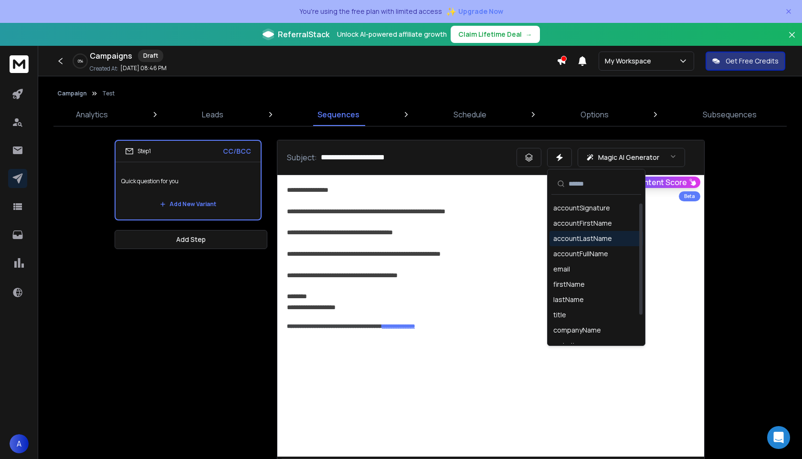
scroll to position [40, 0]
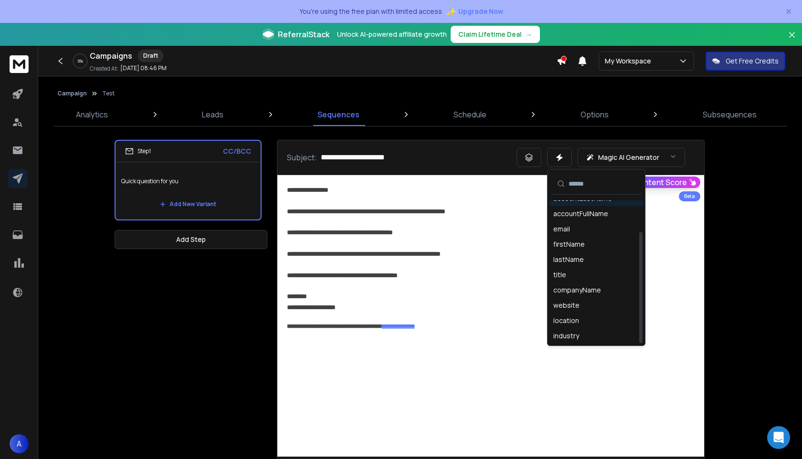
click at [573, 245] on div "firstName" at bounding box center [569, 245] width 32 height 10
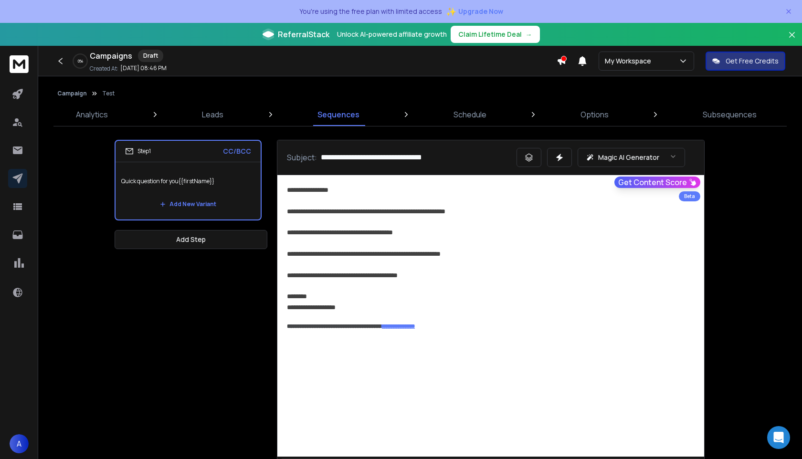
drag, startPoint x: 450, startPoint y: 155, endPoint x: 401, endPoint y: 156, distance: 48.7
click at [401, 156] on input "**********" at bounding box center [414, 157] width 186 height 11
type input "**********"
click at [608, 246] on div at bounding box center [491, 243] width 408 height 11
click at [340, 290] on div at bounding box center [491, 286] width 408 height 11
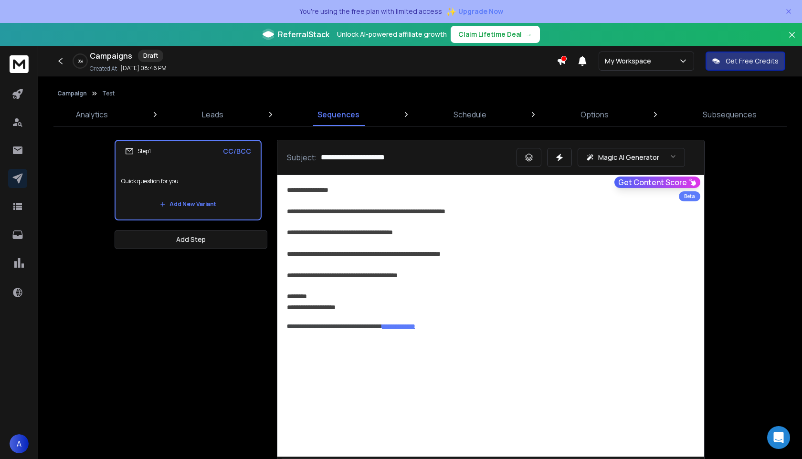
click at [365, 301] on div "********" at bounding box center [491, 296] width 408 height 11
click at [360, 303] on div "**********" at bounding box center [491, 307] width 408 height 11
click at [428, 278] on div "**********" at bounding box center [491, 275] width 408 height 11
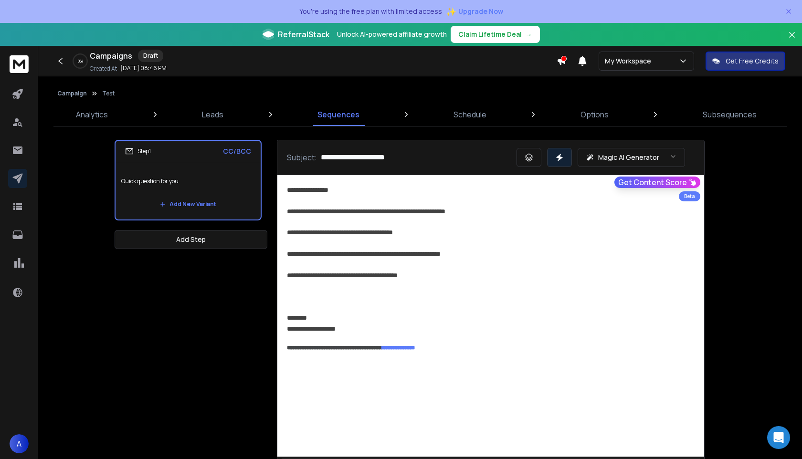
click at [553, 153] on button "button" at bounding box center [559, 157] width 25 height 19
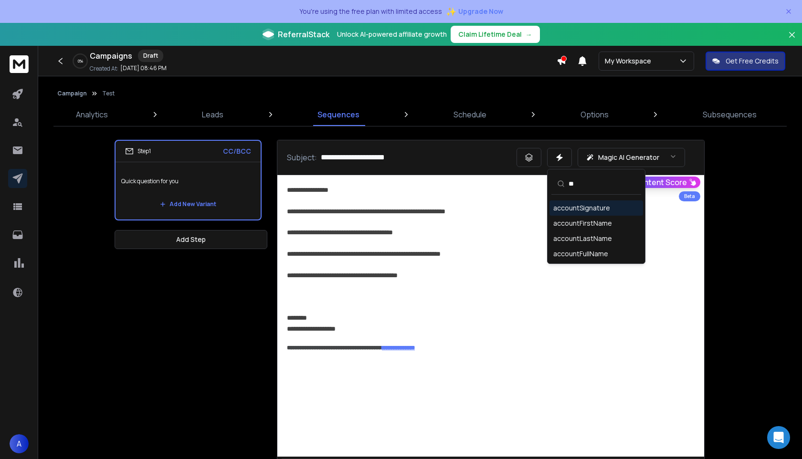
type input "*"
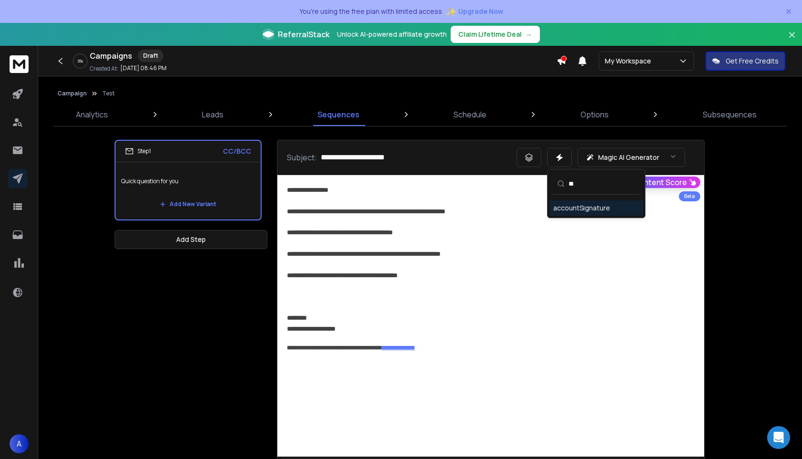
type input "***"
drag, startPoint x: 585, startPoint y: 185, endPoint x: 560, endPoint y: 185, distance: 25.3
click at [568, 185] on div "***" at bounding box center [596, 183] width 90 height 21
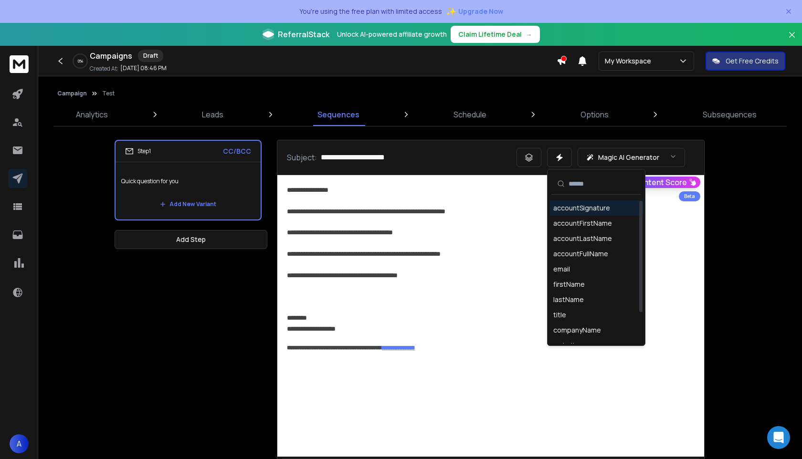
click at [439, 233] on div "**********" at bounding box center [491, 232] width 408 height 11
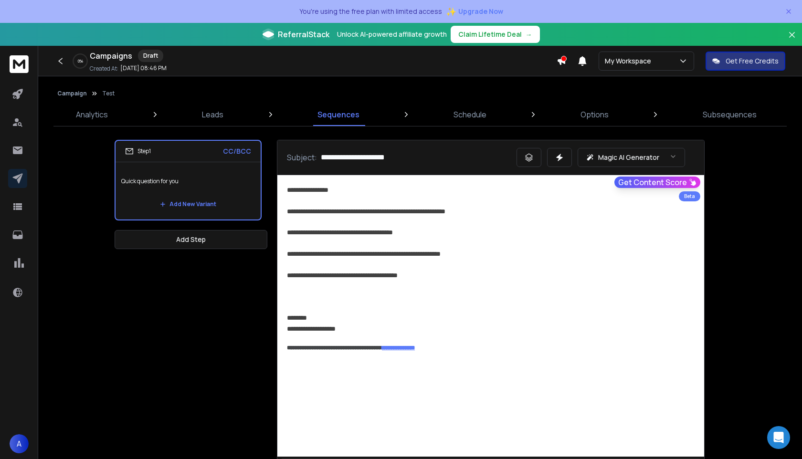
click at [370, 301] on div at bounding box center [491, 296] width 408 height 11
click at [185, 186] on p "Quick question for you" at bounding box center [188, 181] width 134 height 27
click at [179, 210] on button "Add New Variant" at bounding box center [188, 204] width 72 height 19
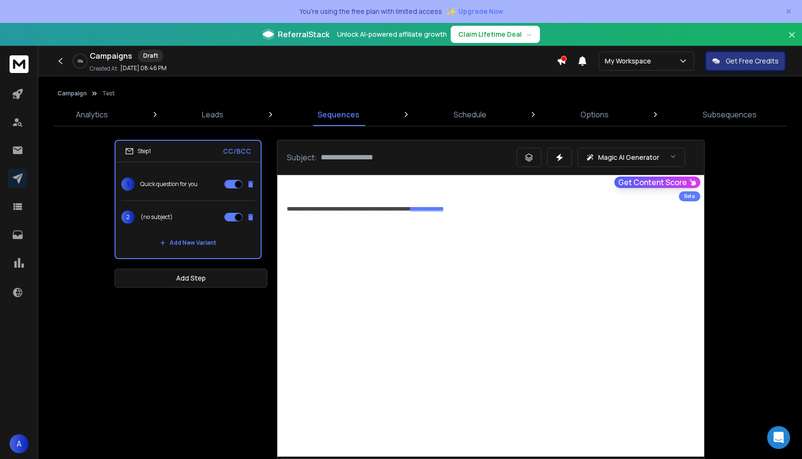
click at [252, 219] on icon at bounding box center [250, 217] width 5 height 7
type input "**********"
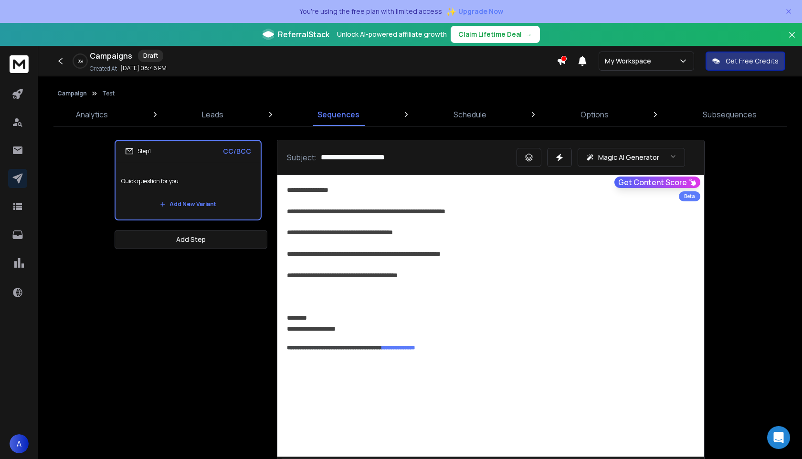
click at [199, 176] on p "Quick question for you" at bounding box center [188, 181] width 134 height 27
click at [223, 176] on p "Quick question for you" at bounding box center [188, 181] width 134 height 27
click at [318, 320] on div "********" at bounding box center [491, 318] width 408 height 11
click at [361, 320] on div "********" at bounding box center [491, 318] width 408 height 11
click at [356, 327] on div "**********" at bounding box center [491, 329] width 408 height 11
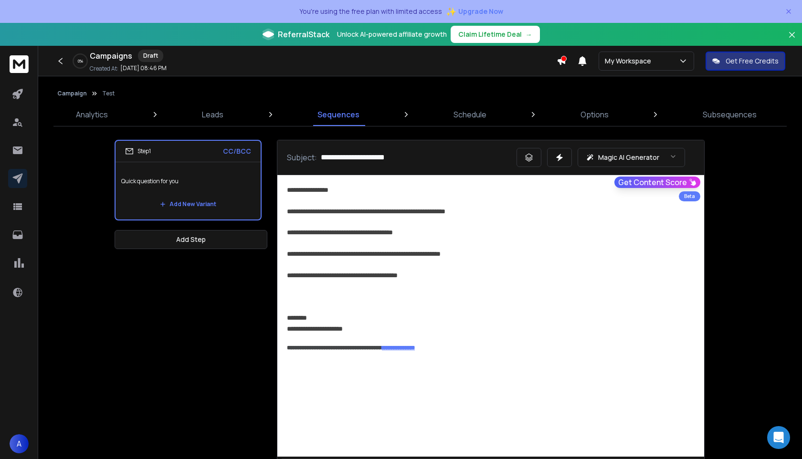
click at [397, 299] on div at bounding box center [491, 296] width 408 height 11
drag, startPoint x: 284, startPoint y: 337, endPoint x: 291, endPoint y: 335, distance: 7.5
click at [291, 335] on div "**********" at bounding box center [490, 312] width 427 height 275
click at [491, 118] on link "Schedule" at bounding box center [470, 114] width 44 height 23
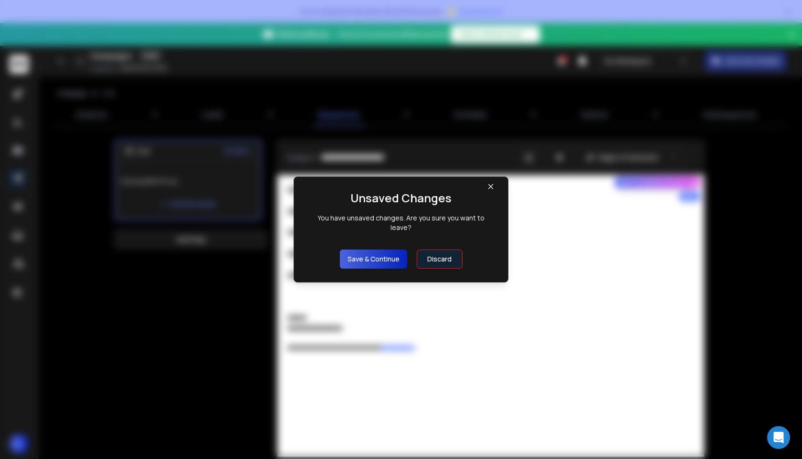
click at [430, 261] on button "Discard" at bounding box center [440, 259] width 46 height 19
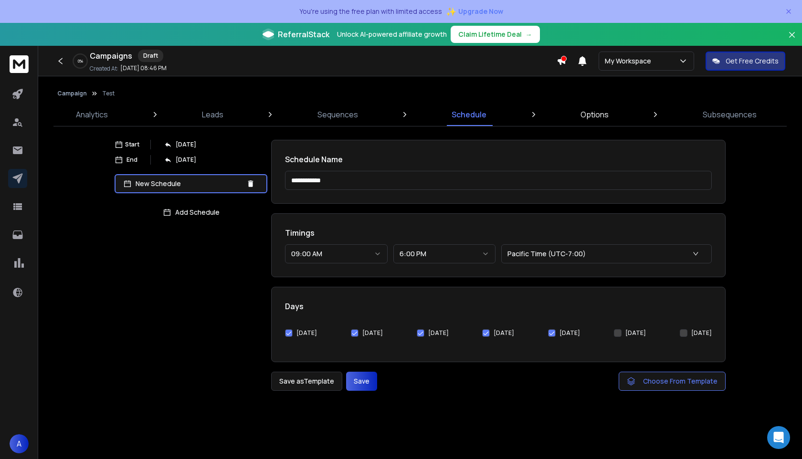
click at [584, 117] on p "Options" at bounding box center [595, 114] width 28 height 11
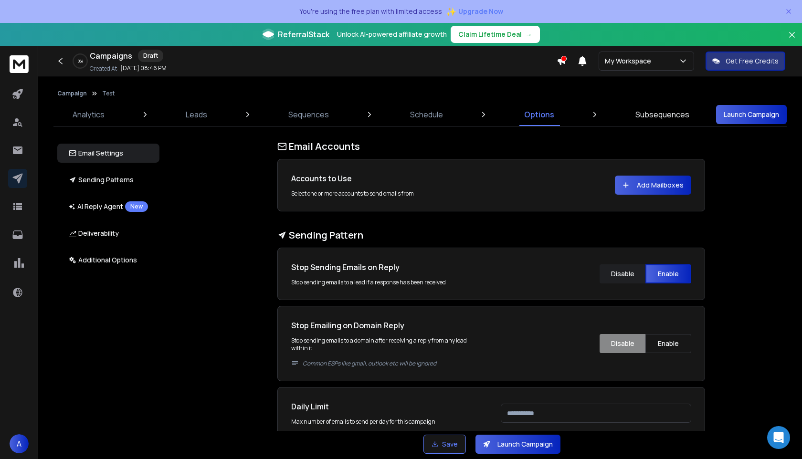
click at [678, 114] on p "Subsequences" at bounding box center [662, 114] width 54 height 11
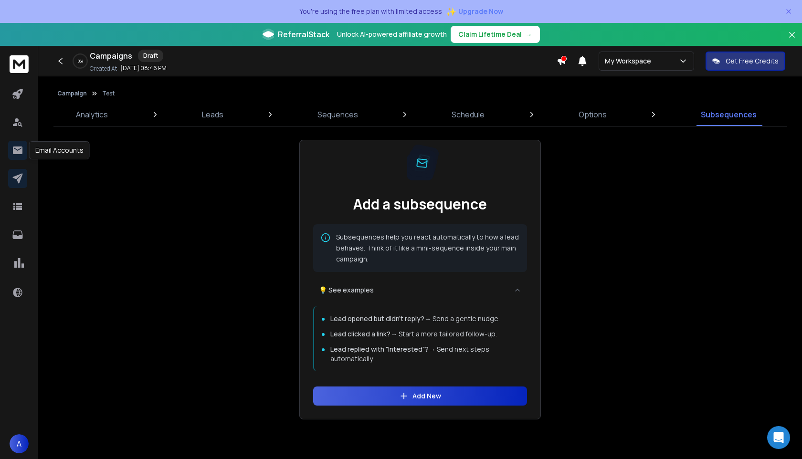
click at [16, 151] on icon at bounding box center [18, 151] width 10 height 8
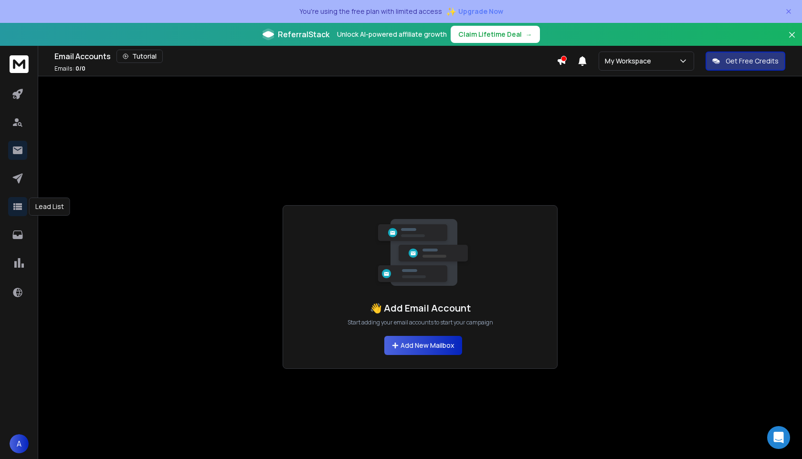
click at [14, 211] on icon at bounding box center [17, 206] width 11 height 11
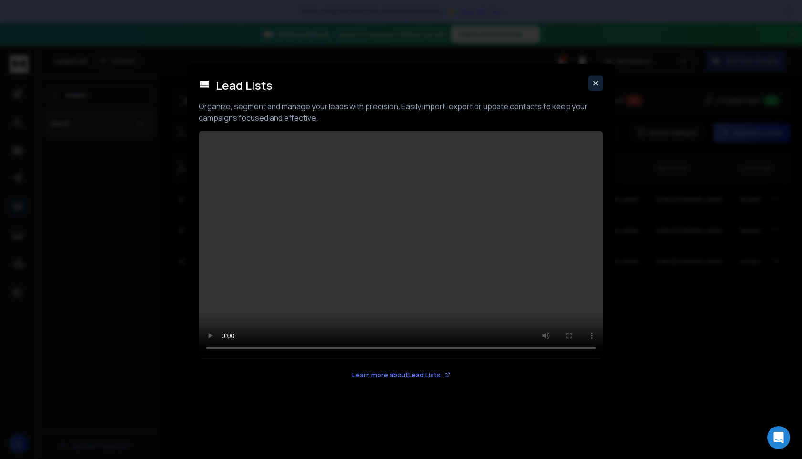
click at [597, 80] on icon at bounding box center [596, 84] width 8 height 8
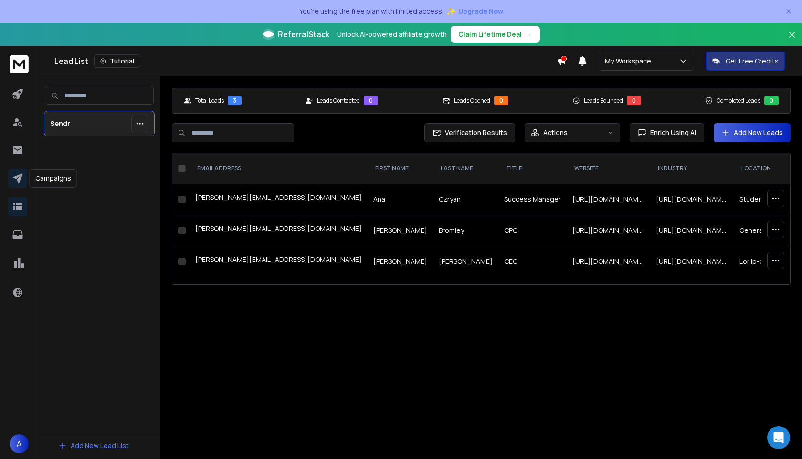
click at [11, 177] on link at bounding box center [17, 178] width 19 height 19
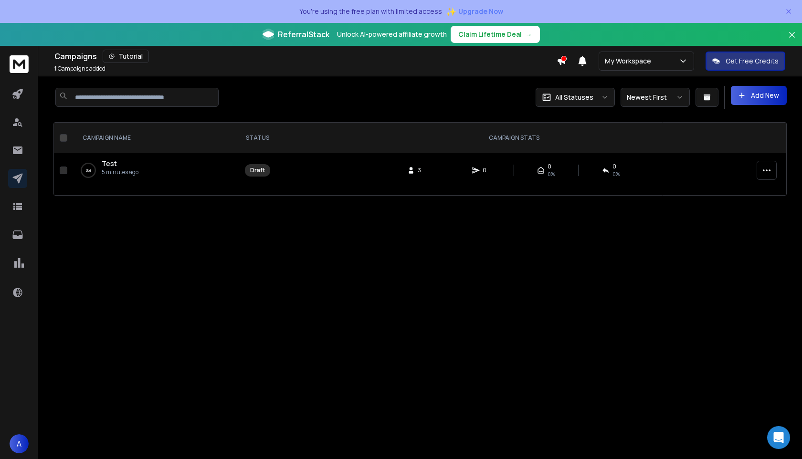
click at [339, 165] on div "3 0 0 0% 0 0%" at bounding box center [514, 170] width 463 height 15
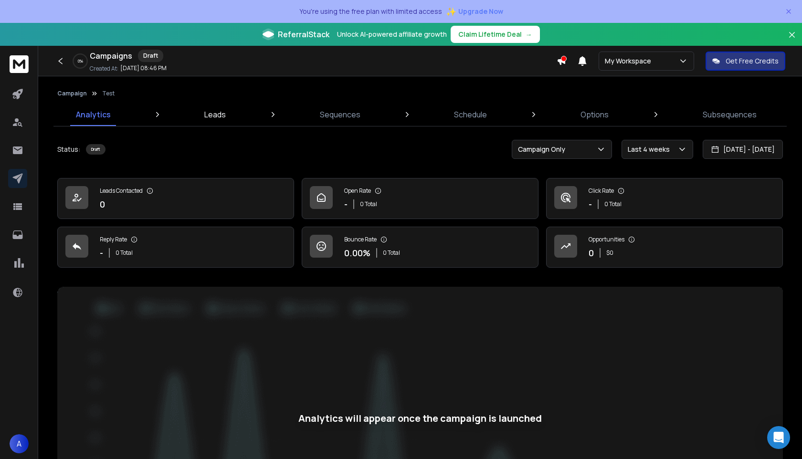
click at [220, 115] on p "Leads" at bounding box center [214, 114] width 21 height 11
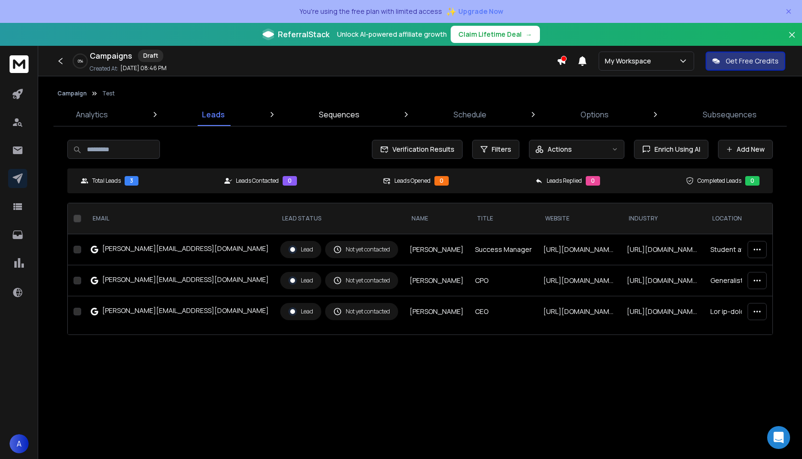
click at [318, 116] on link "Sequences" at bounding box center [339, 114] width 52 height 23
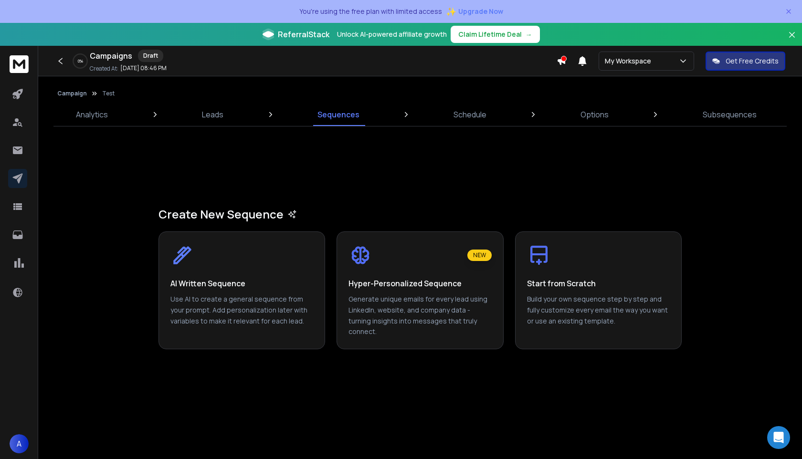
click at [560, 263] on div "button" at bounding box center [598, 255] width 143 height 24
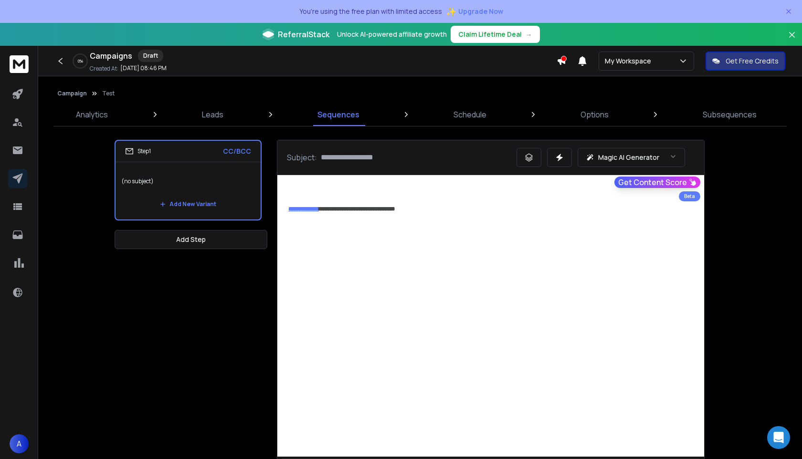
click at [358, 186] on div at bounding box center [491, 190] width 408 height 11
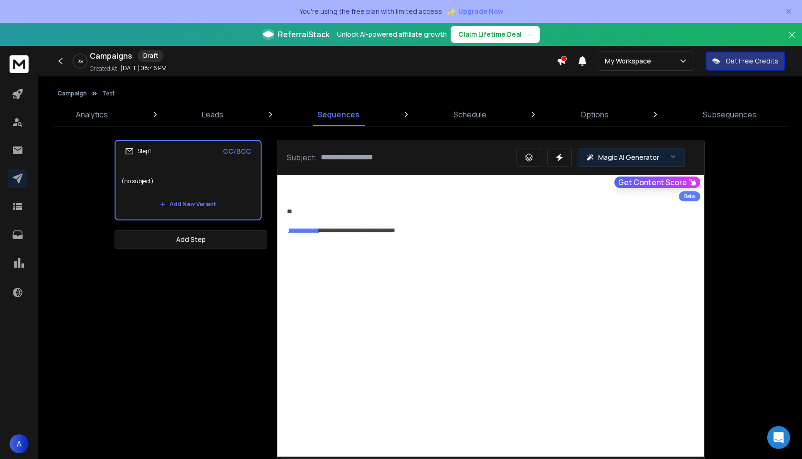
click at [627, 155] on p "Magic AI Generator" at bounding box center [628, 158] width 61 height 10
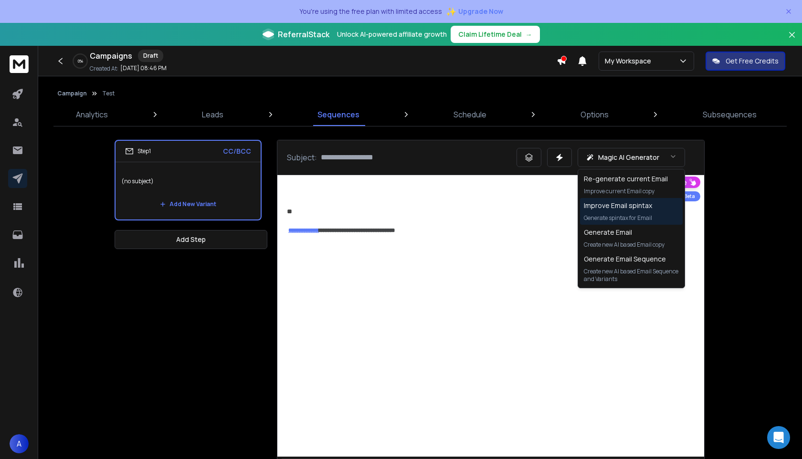
click at [610, 203] on h1 "Improve Email spintax" at bounding box center [618, 206] width 68 height 10
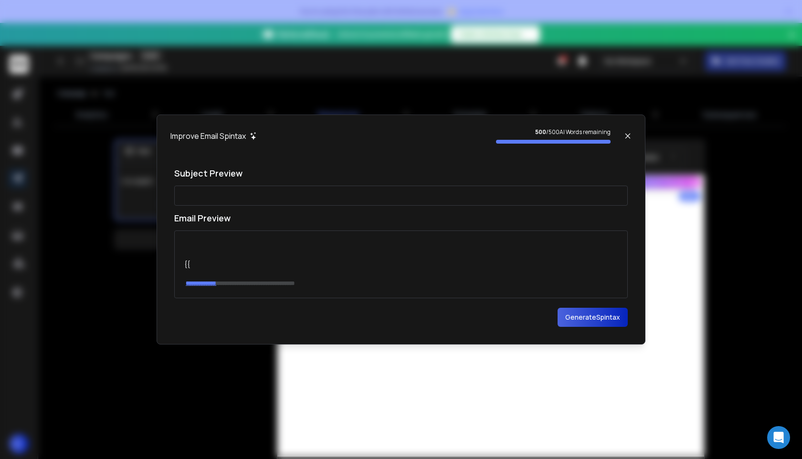
click at [525, 250] on div "**********" at bounding box center [401, 265] width 454 height 68
click at [514, 256] on div "**********" at bounding box center [401, 265] width 454 height 68
click at [624, 135] on icon at bounding box center [628, 136] width 8 height 8
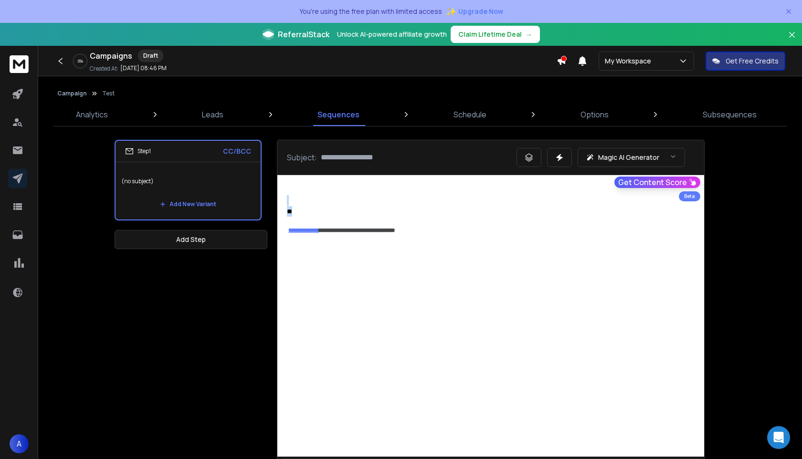
drag, startPoint x: 295, startPoint y: 211, endPoint x: 276, endPoint y: 201, distance: 20.5
click at [276, 201] on div "**********" at bounding box center [420, 312] width 611 height 345
click at [681, 182] on button "Get Content Score" at bounding box center [657, 182] width 86 height 11
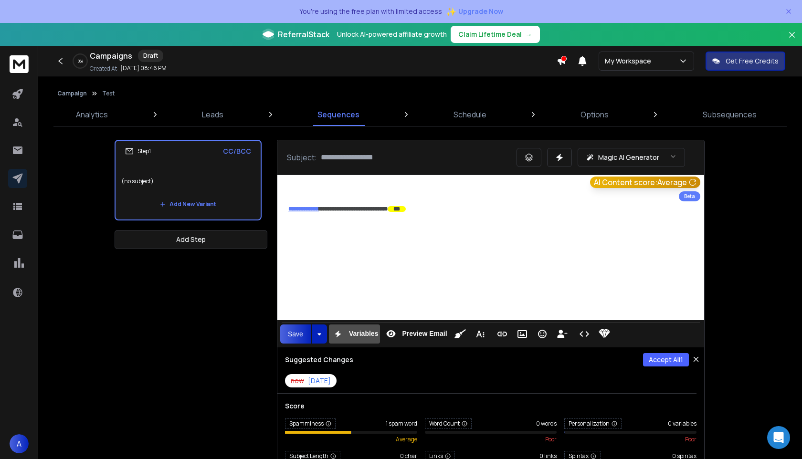
click at [365, 337] on span "Variables" at bounding box center [363, 334] width 33 height 8
click at [353, 335] on span "Variables" at bounding box center [363, 334] width 33 height 8
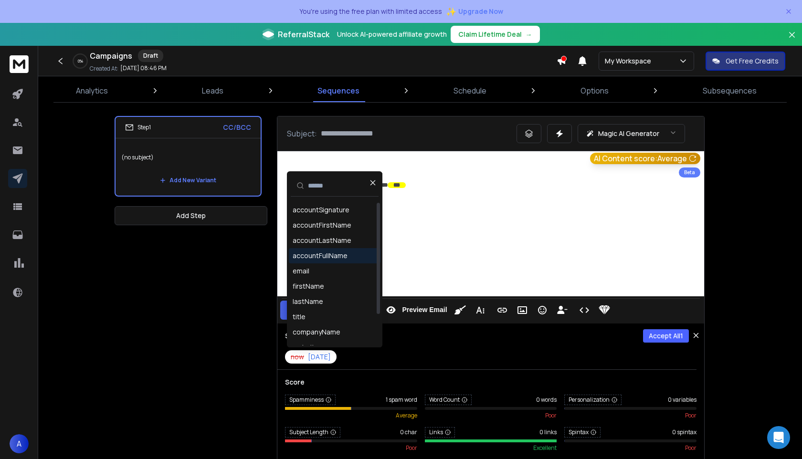
scroll to position [2, 0]
click at [372, 186] on icon at bounding box center [373, 183] width 8 height 8
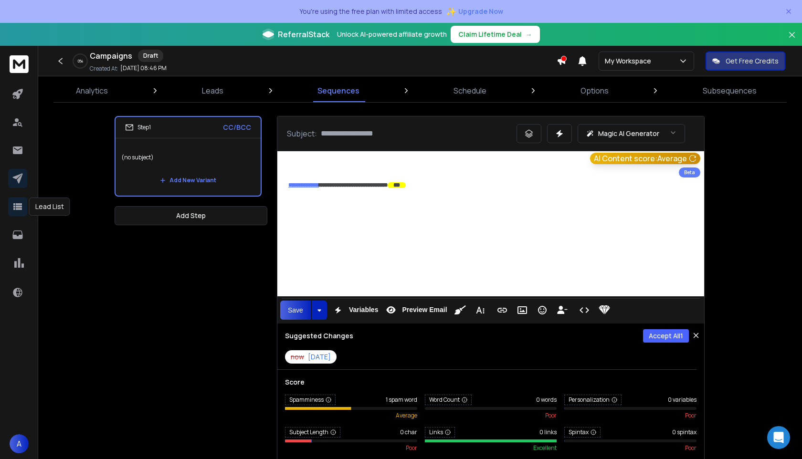
click at [17, 204] on icon at bounding box center [17, 206] width 9 height 7
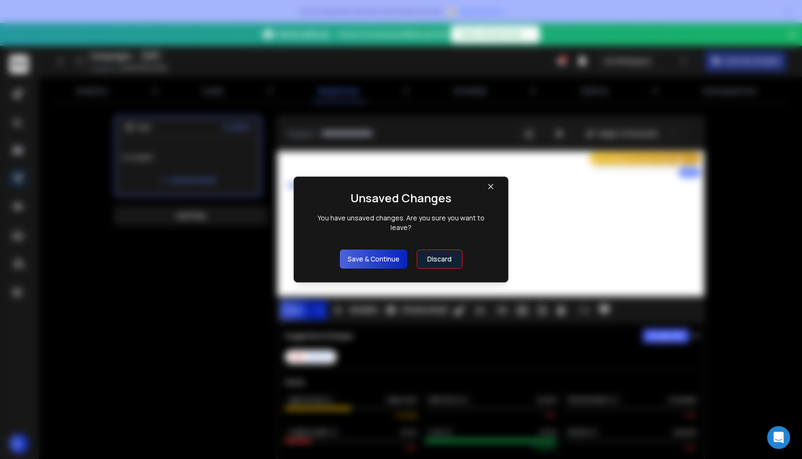
click at [436, 257] on button "Discard" at bounding box center [440, 259] width 46 height 19
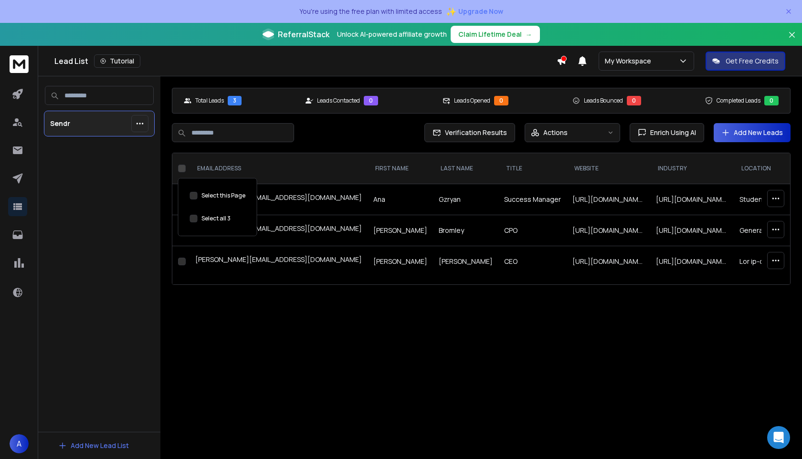
click at [181, 171] on button "Select this Page" at bounding box center [182, 169] width 8 height 8
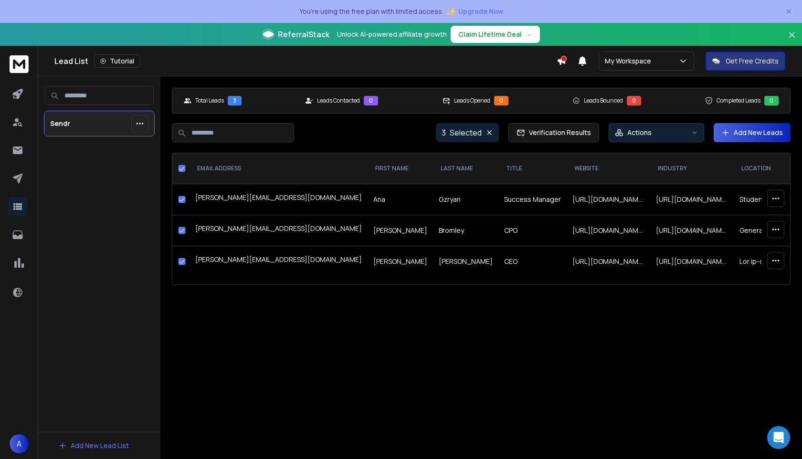
click at [687, 126] on button "Actions" at bounding box center [656, 132] width 95 height 19
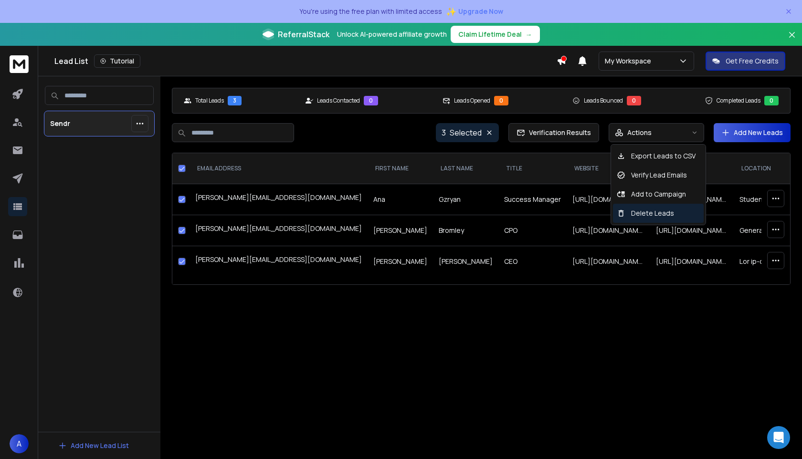
click at [635, 208] on p "Delete Leads" at bounding box center [652, 213] width 47 height 13
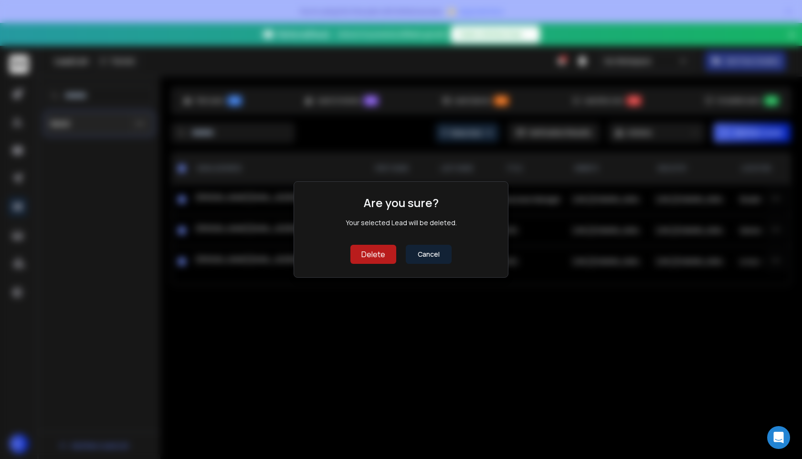
click at [368, 255] on button "Delete" at bounding box center [373, 254] width 46 height 19
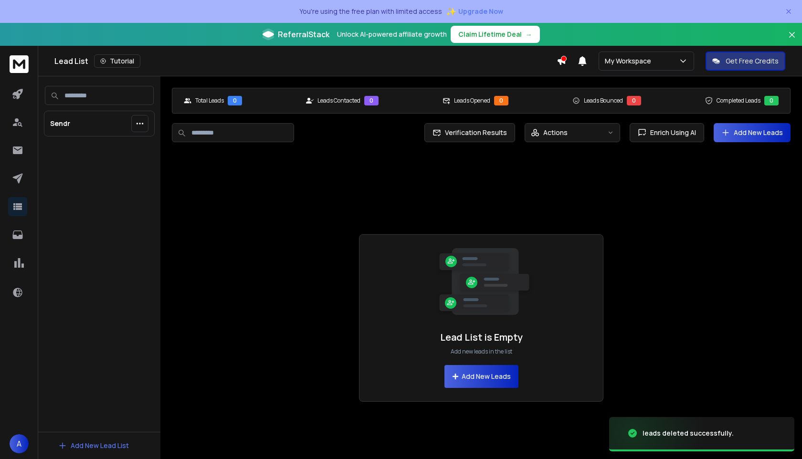
click at [481, 374] on button "Add New Leads" at bounding box center [481, 376] width 74 height 23
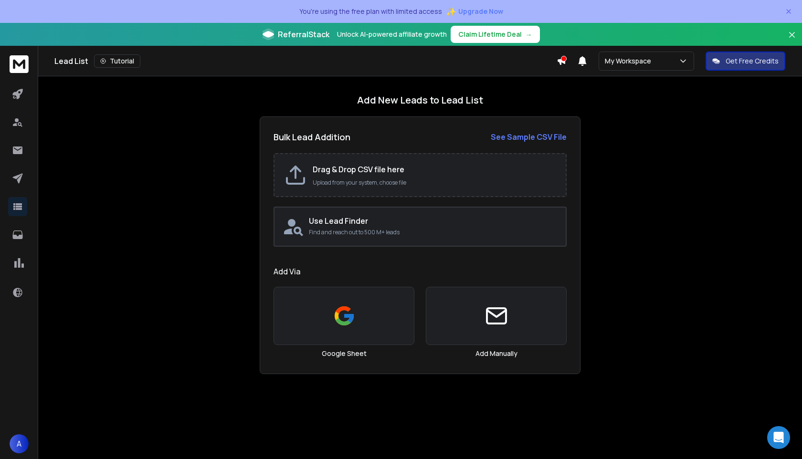
click at [377, 181] on p "Upload from your system, choose file" at bounding box center [434, 183] width 243 height 8
type input "**********"
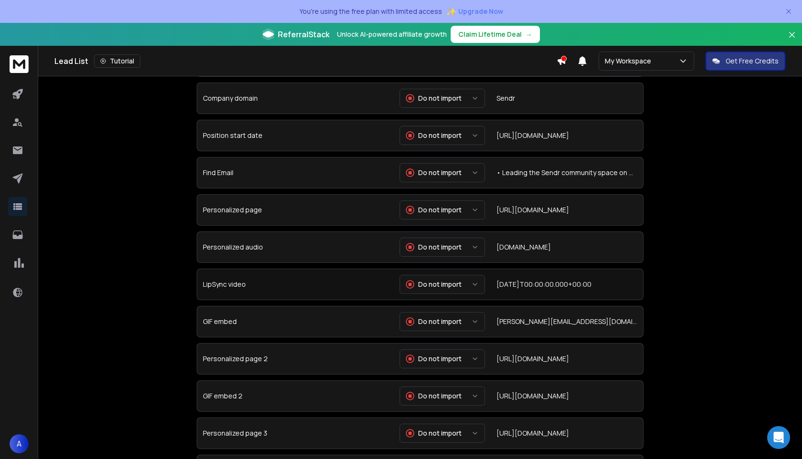
scroll to position [943, 0]
click at [454, 321] on div "Do not import" at bounding box center [434, 321] width 56 height 10
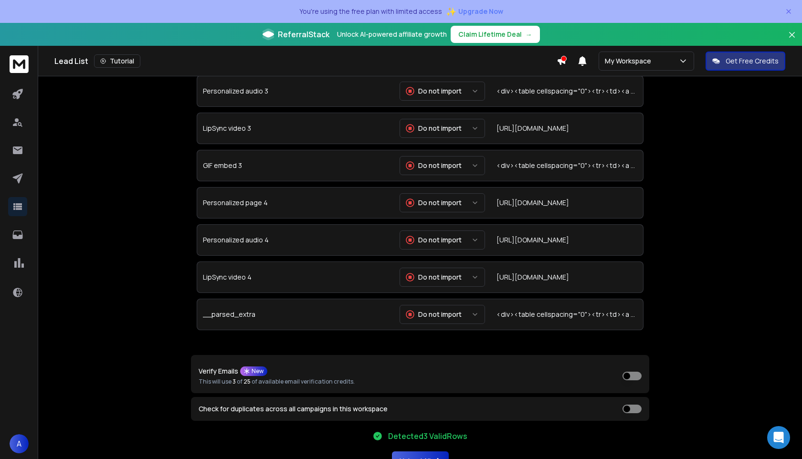
scroll to position [1363, 0]
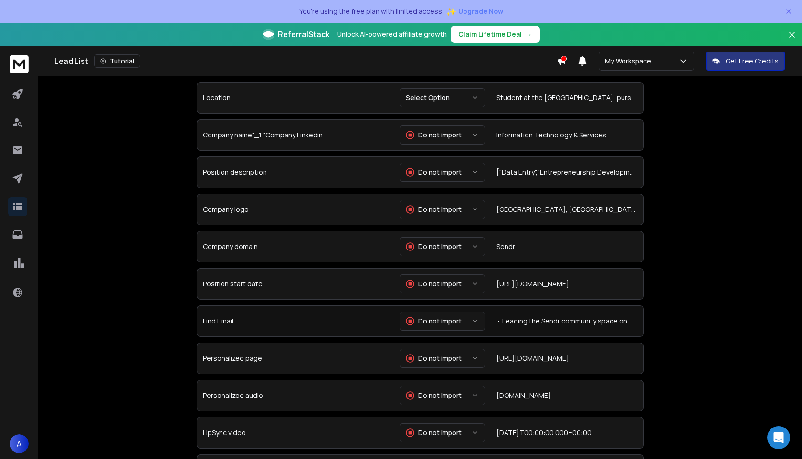
scroll to position [1010, 0]
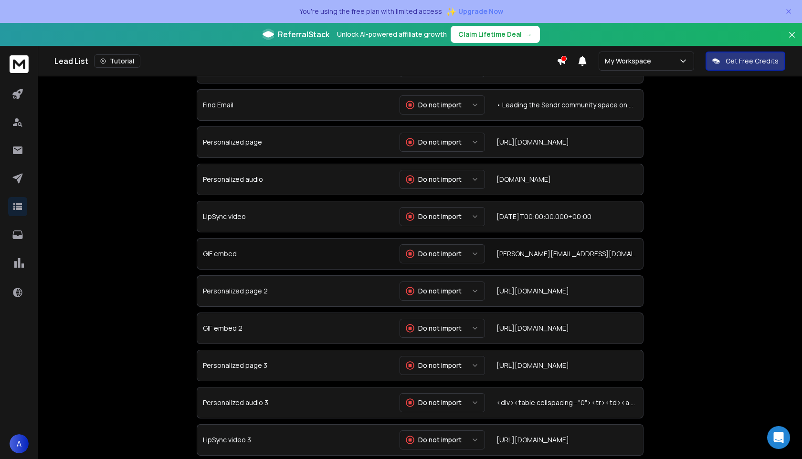
click at [444, 257] on div "Do not import" at bounding box center [434, 254] width 56 height 10
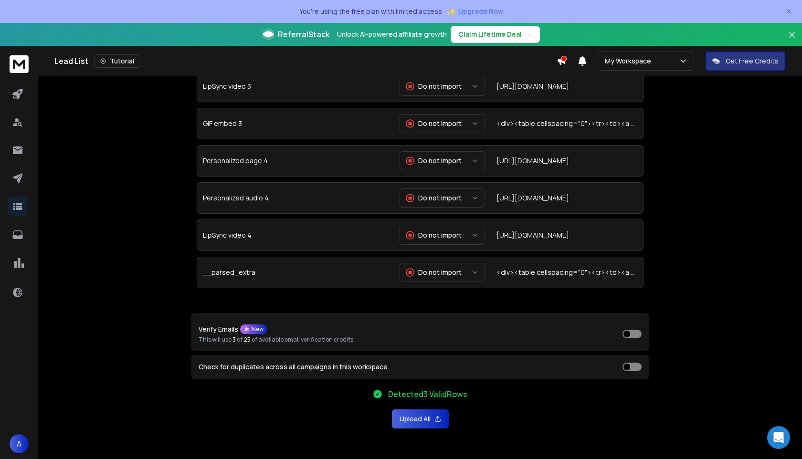
scroll to position [1307, 0]
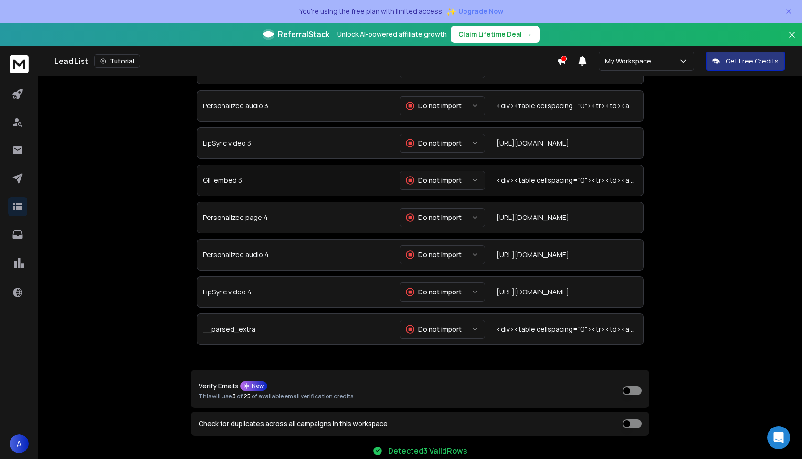
click at [425, 184] on div "Do not import" at bounding box center [434, 181] width 56 height 10
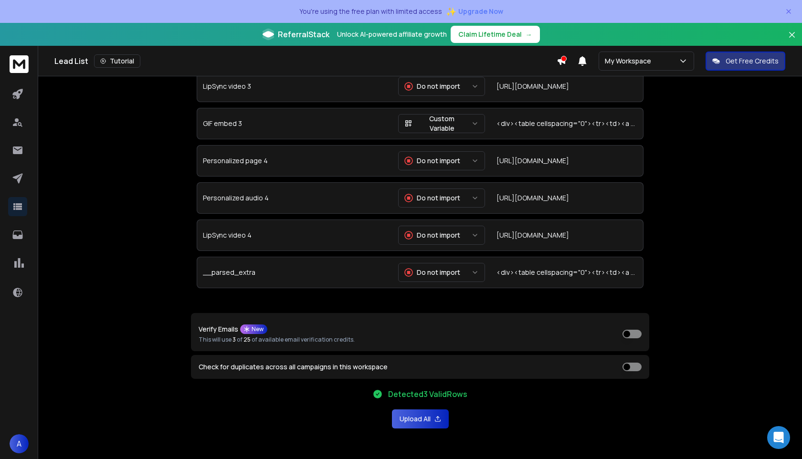
click at [420, 418] on button "Upload All" at bounding box center [420, 419] width 57 height 19
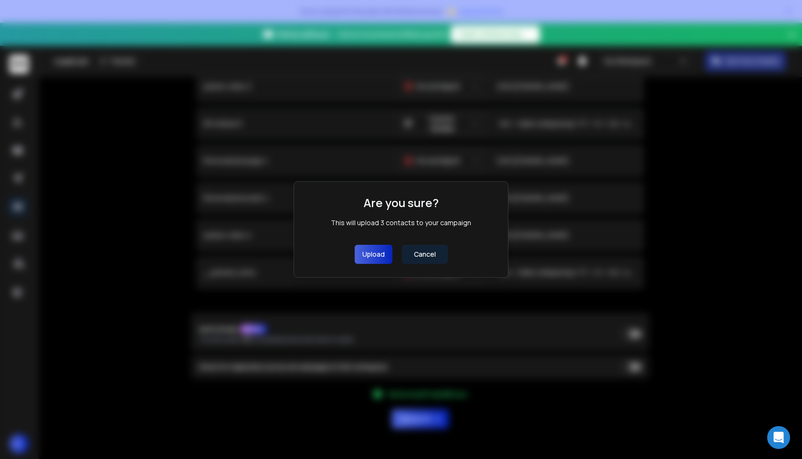
click at [375, 263] on button "Upload" at bounding box center [374, 254] width 38 height 19
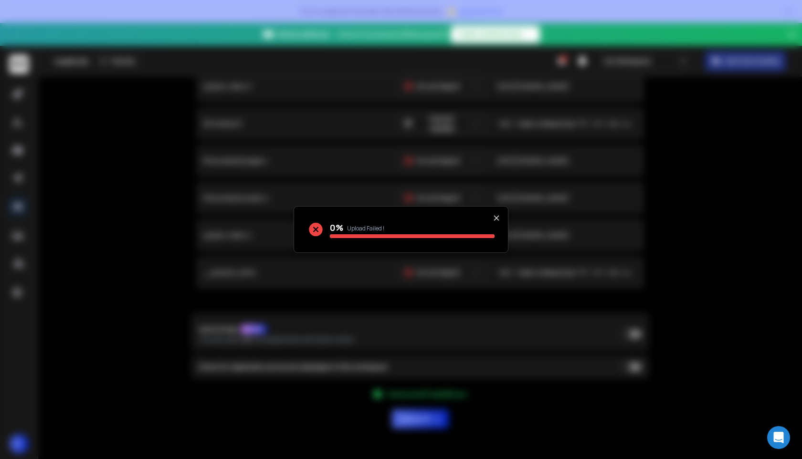
click at [495, 220] on icon at bounding box center [496, 218] width 5 height 5
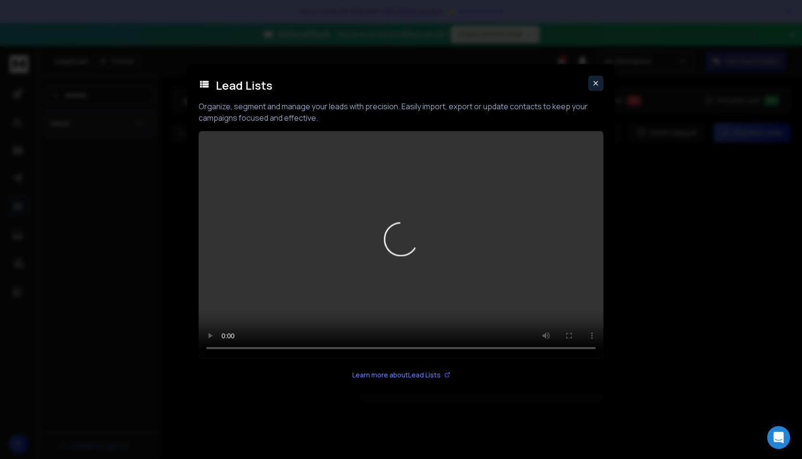
click at [594, 80] on icon at bounding box center [596, 84] width 8 height 8
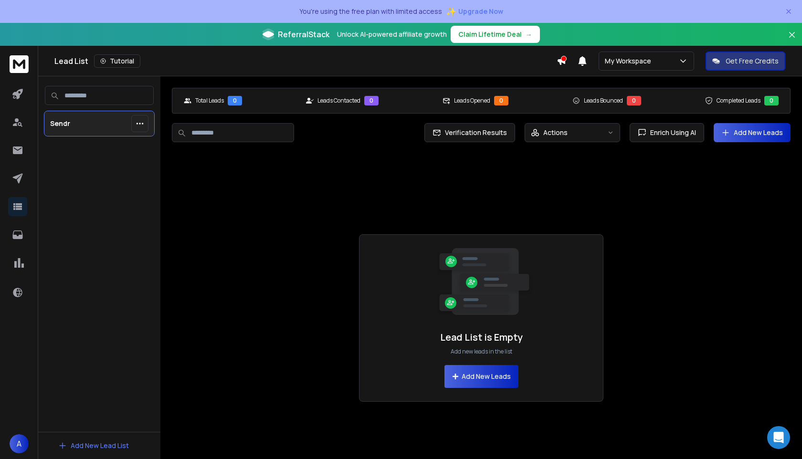
click at [142, 125] on icon "button" at bounding box center [140, 123] width 9 height 9
click at [121, 158] on p "Delete Lead List" at bounding box center [119, 160] width 52 height 10
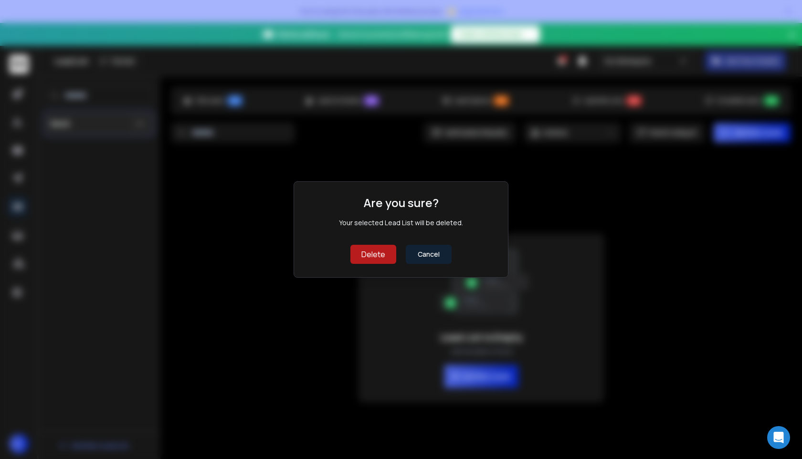
click at [372, 254] on button "Delete" at bounding box center [373, 254] width 46 height 19
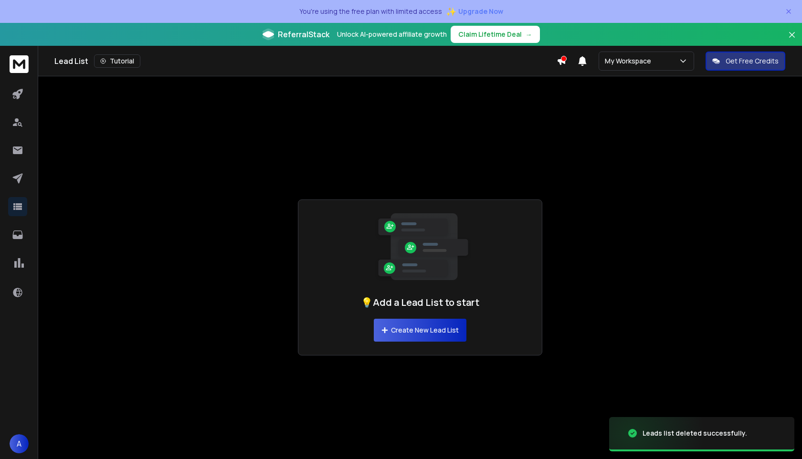
click at [416, 336] on button "Create New Lead List" at bounding box center [420, 330] width 93 height 23
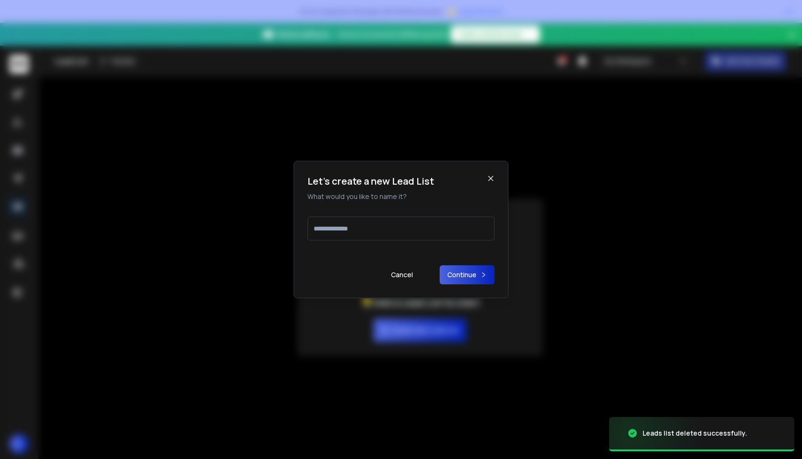
click at [429, 229] on input at bounding box center [400, 229] width 187 height 24
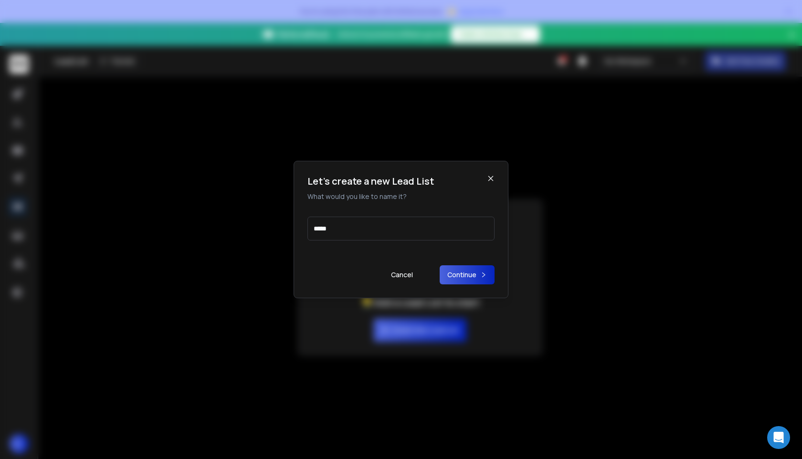
type input "*****"
click at [454, 273] on button "Continue" at bounding box center [467, 274] width 55 height 19
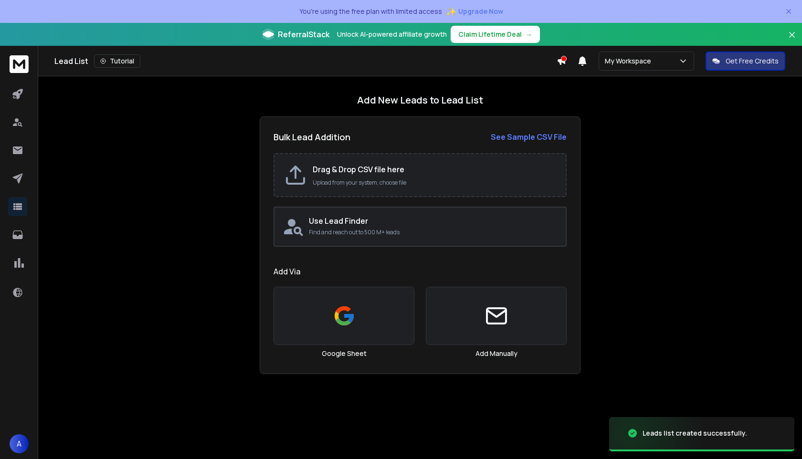
click at [325, 172] on h2 "Drag & Drop CSV file here" at bounding box center [434, 169] width 243 height 11
type input "**********"
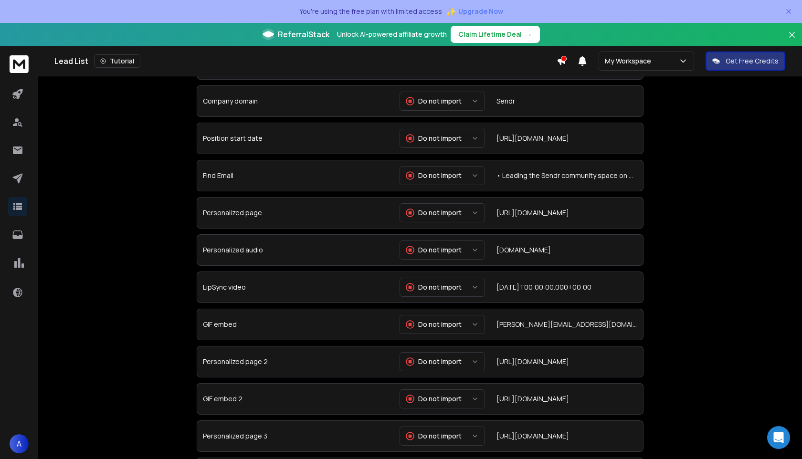
scroll to position [950, 0]
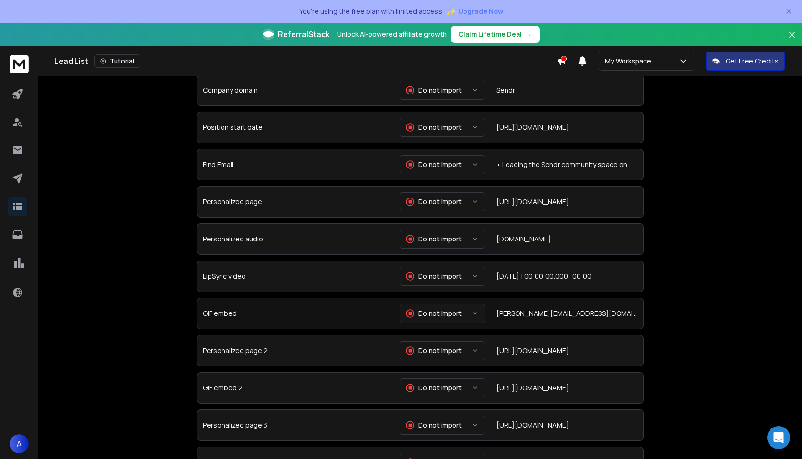
click at [439, 314] on div "Do not import" at bounding box center [434, 314] width 56 height 10
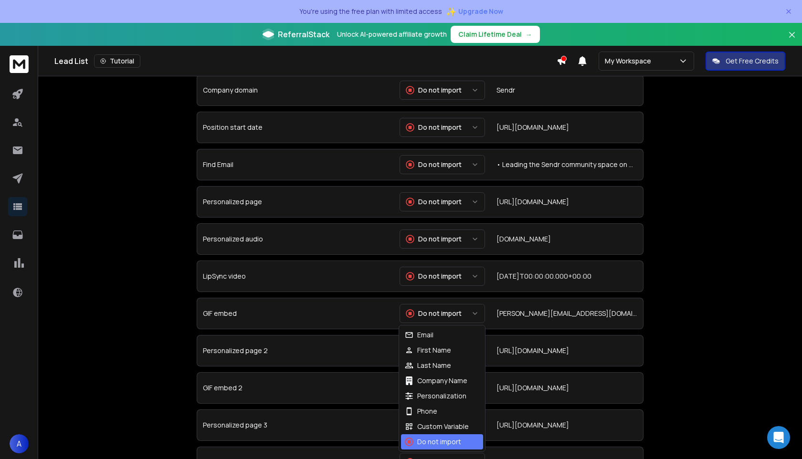
drag, startPoint x: 419, startPoint y: 422, endPoint x: 424, endPoint y: 340, distance: 82.8
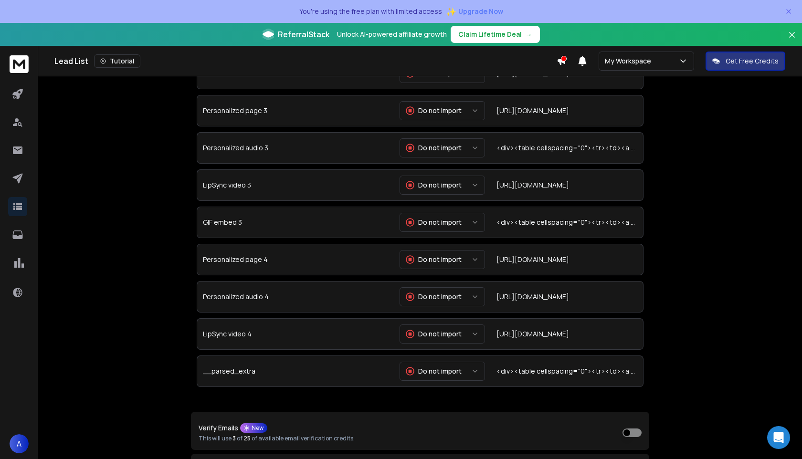
scroll to position [1276, 0]
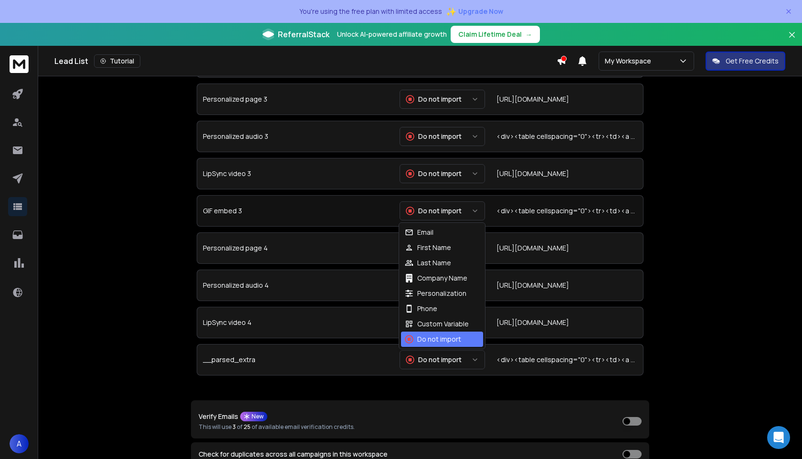
click at [412, 214] on icon "button" at bounding box center [410, 211] width 9 height 9
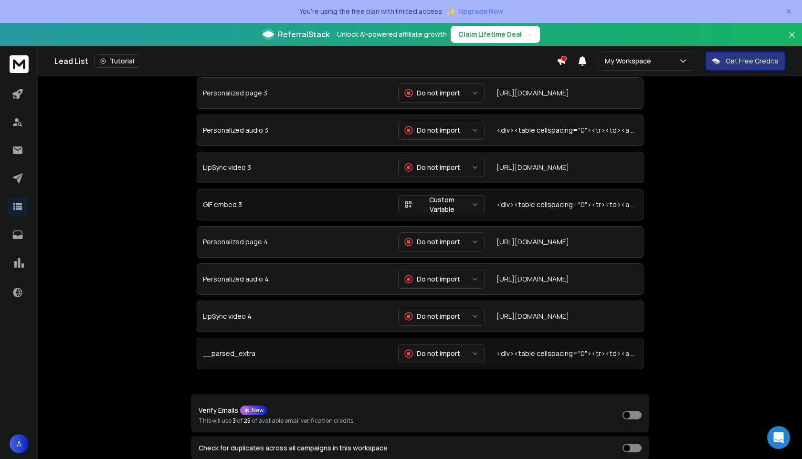
scroll to position [1363, 0]
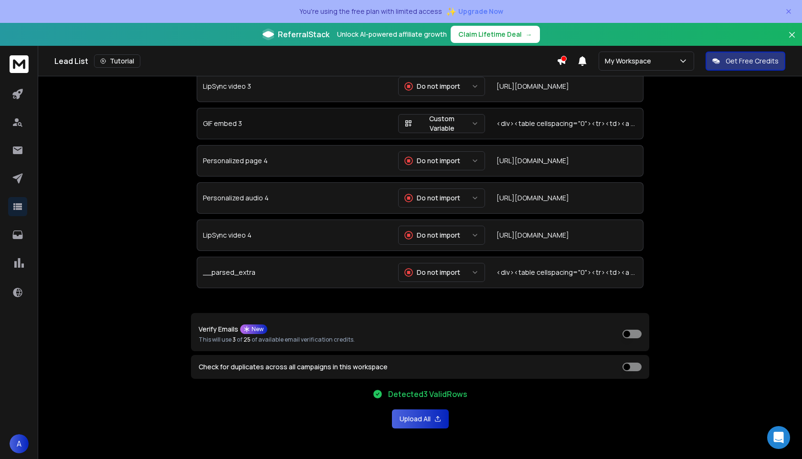
click at [413, 423] on button "Upload All" at bounding box center [420, 419] width 57 height 19
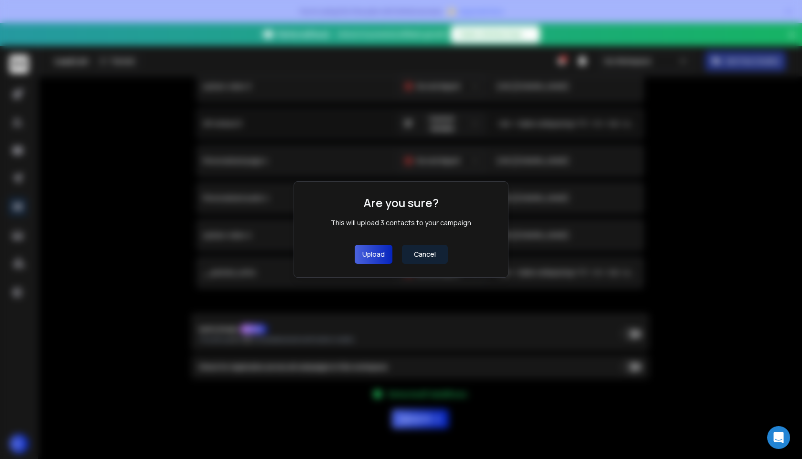
click at [375, 253] on button "Upload" at bounding box center [374, 254] width 38 height 19
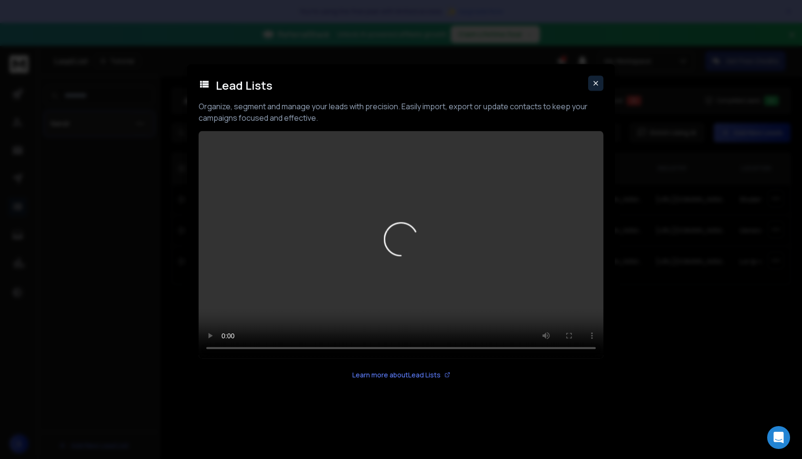
click at [592, 84] on icon at bounding box center [596, 84] width 8 height 8
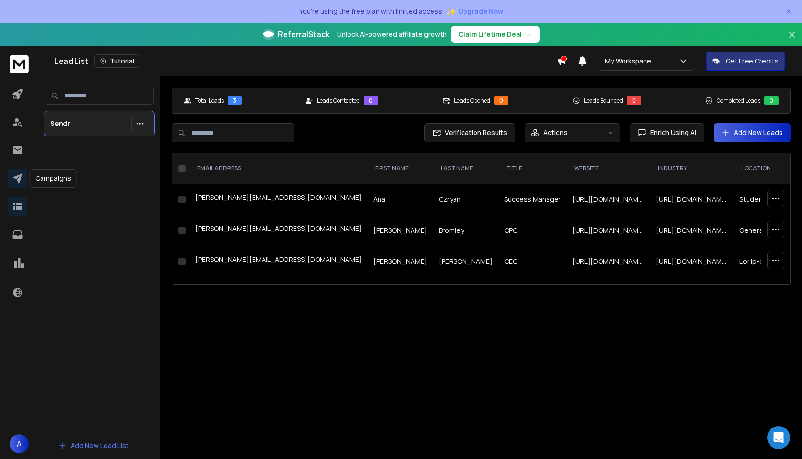
click at [18, 178] on icon at bounding box center [17, 179] width 10 height 10
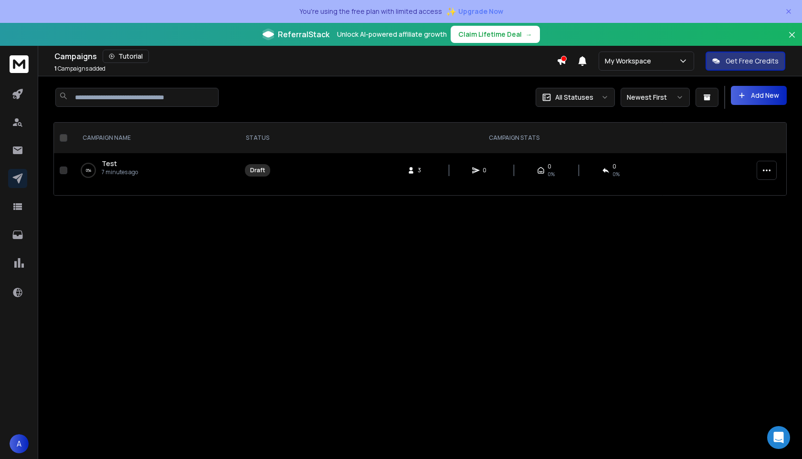
click at [121, 165] on h1 "Test" at bounding box center [120, 164] width 36 height 10
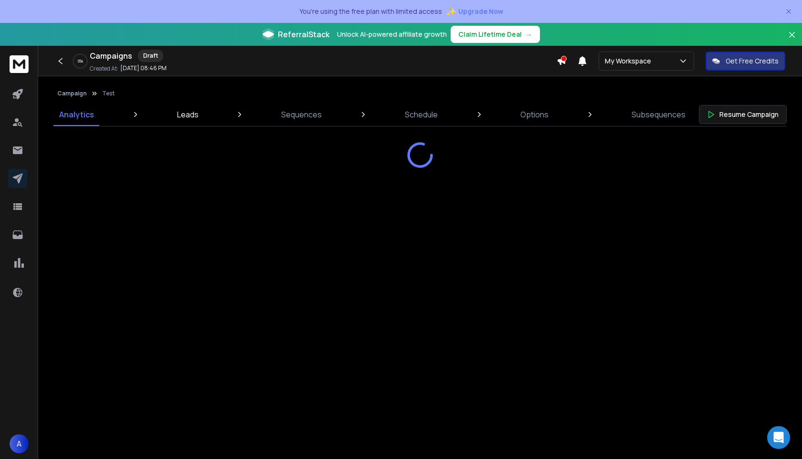
click at [179, 121] on div "Analytics Leads Sequences Schedule Options Subsequences" at bounding box center [372, 114] width 638 height 23
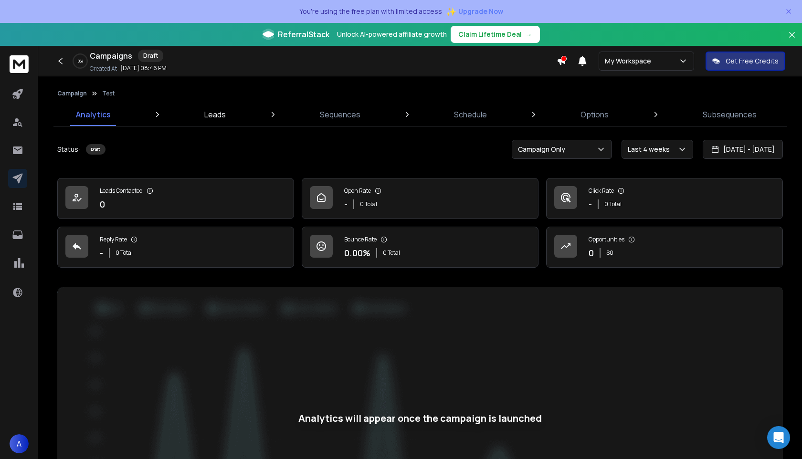
click at [200, 121] on link "Leads" at bounding box center [215, 114] width 33 height 23
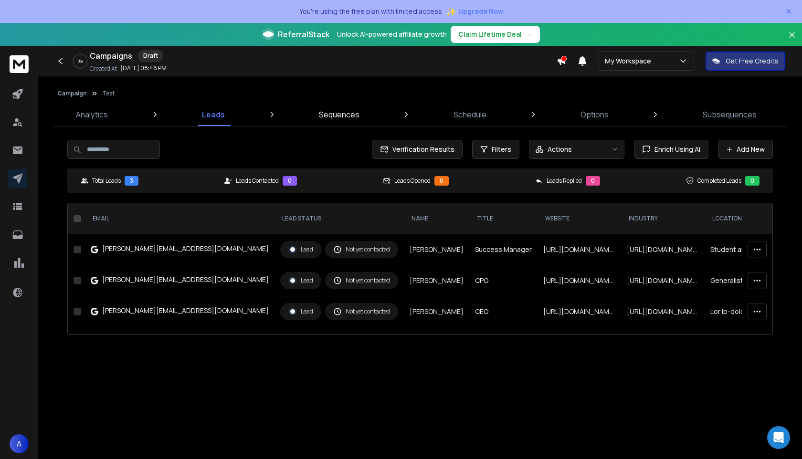
click at [340, 117] on p "Sequences" at bounding box center [339, 114] width 41 height 11
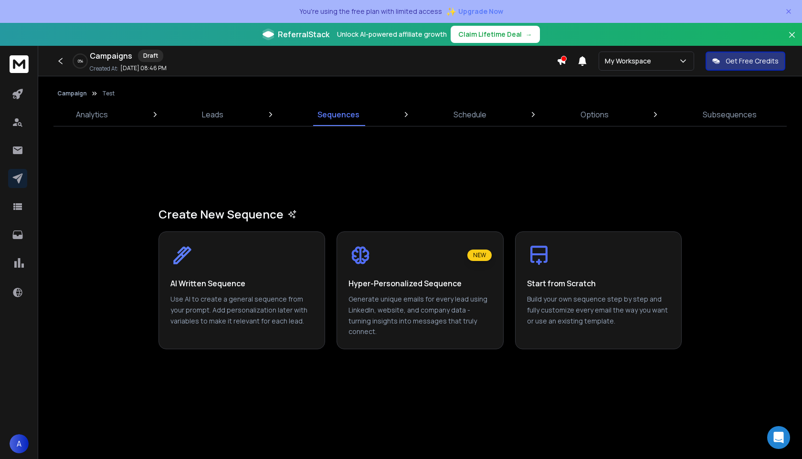
drag, startPoint x: 300, startPoint y: 235, endPoint x: 342, endPoint y: 187, distance: 64.3
click at [342, 187] on div "Create New Sequence AI Written Sequence Use AI to create a general sequence fro…" at bounding box center [420, 251] width 611 height 223
click at [548, 264] on icon "button" at bounding box center [539, 255] width 24 height 24
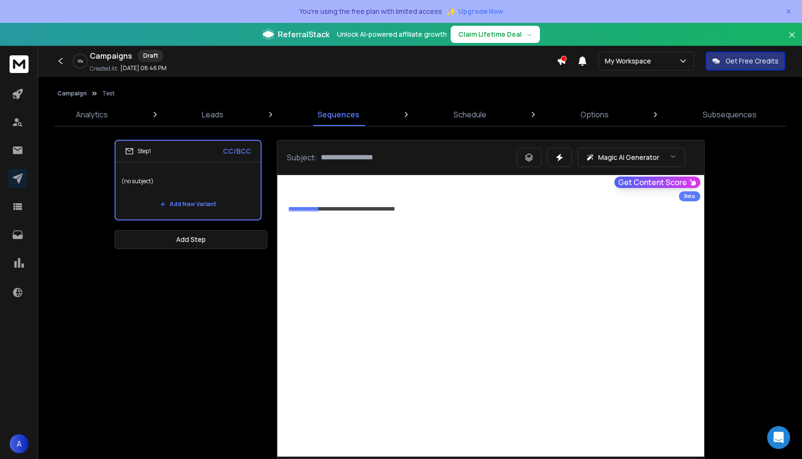
click at [371, 231] on div "**********" at bounding box center [490, 312] width 427 height 275
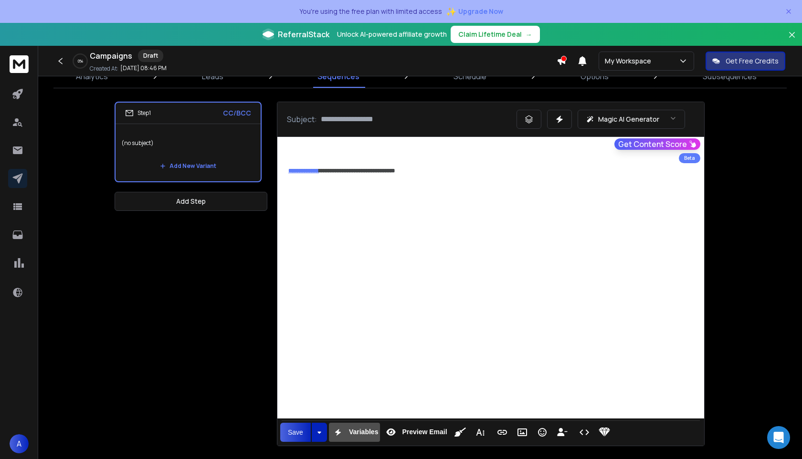
click at [351, 429] on span "Variables" at bounding box center [363, 432] width 33 height 8
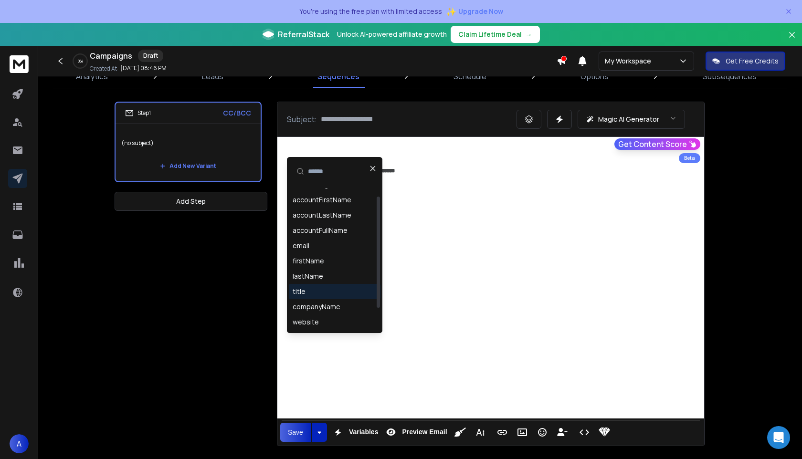
scroll to position [0, 0]
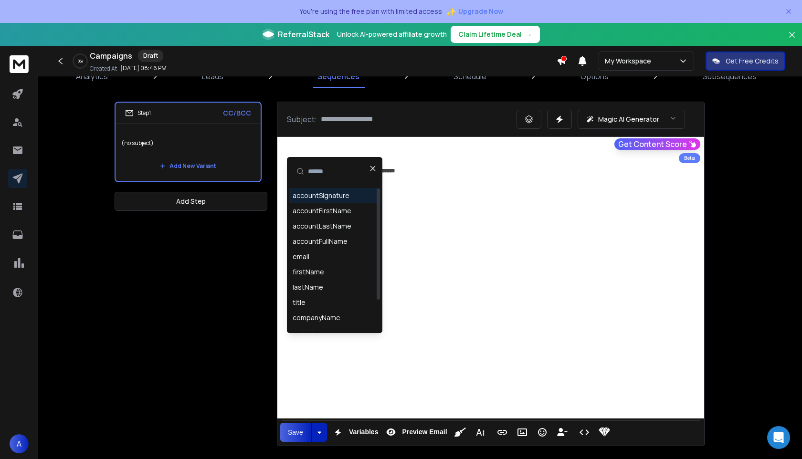
click at [318, 173] on input "text" at bounding box center [340, 171] width 65 height 21
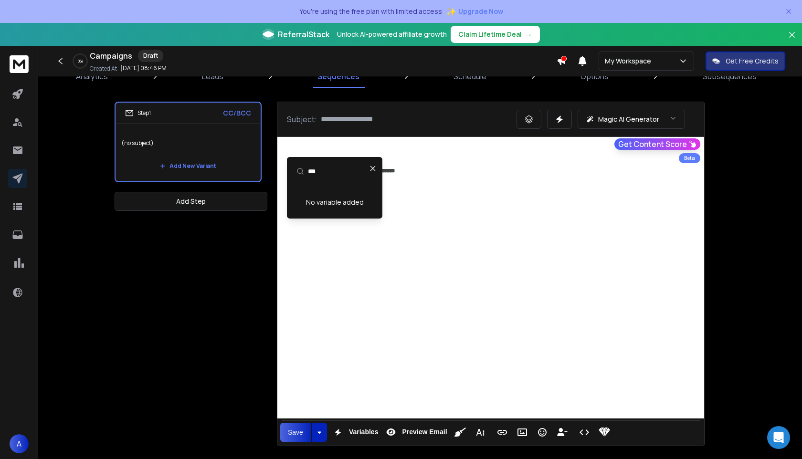
type input "***"
click at [374, 172] on icon at bounding box center [373, 169] width 8 height 8
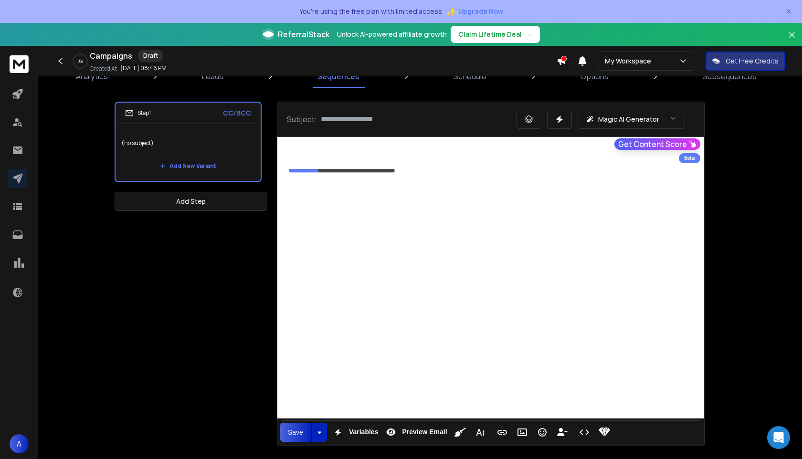
click at [344, 172] on div "**********" at bounding box center [490, 274] width 427 height 275
drag, startPoint x: 317, startPoint y: 164, endPoint x: 256, endPoint y: 164, distance: 60.6
click at [256, 164] on div "**********" at bounding box center [420, 274] width 611 height 345
click at [348, 426] on div "Variables" at bounding box center [355, 432] width 52 height 15
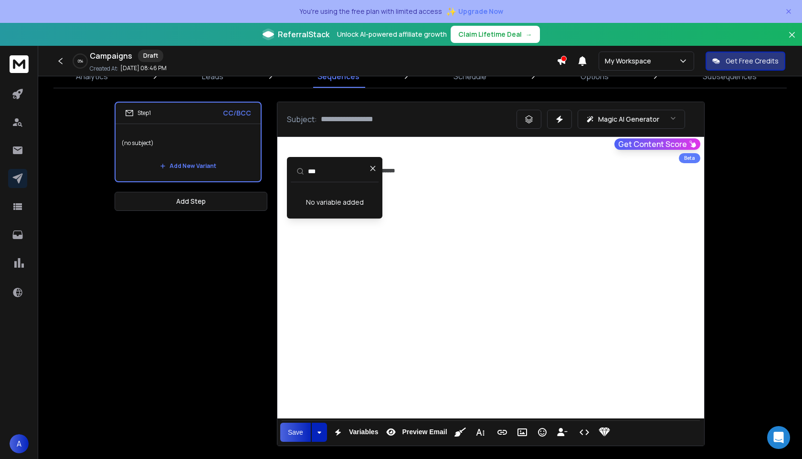
click at [330, 175] on input "***" at bounding box center [340, 171] width 65 height 21
type input "*"
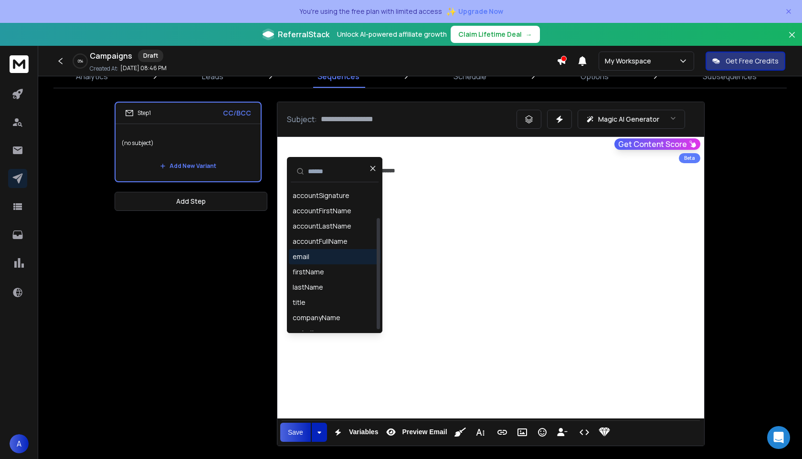
scroll to position [40, 0]
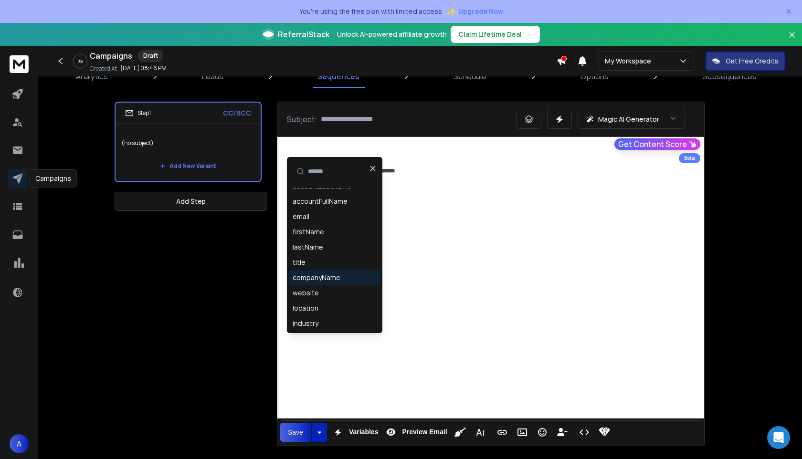
click at [20, 179] on icon at bounding box center [17, 179] width 10 height 10
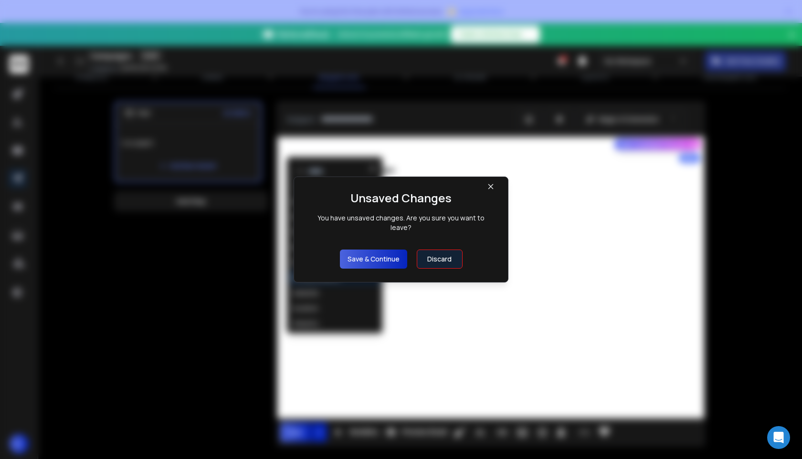
click at [427, 253] on button "Discard" at bounding box center [440, 259] width 46 height 19
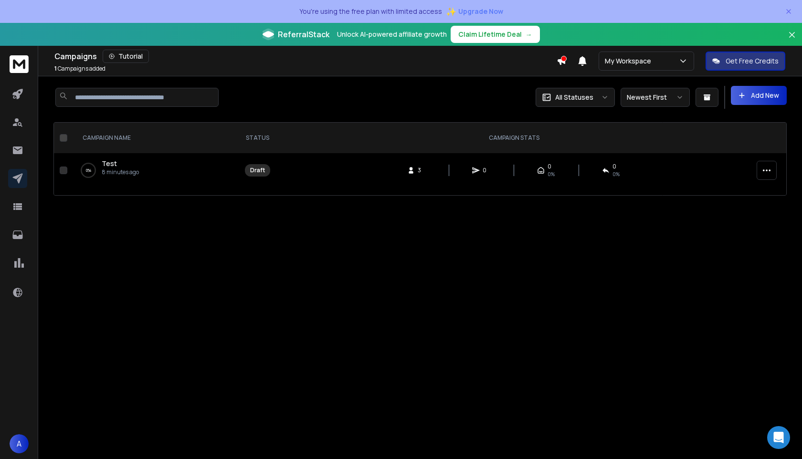
click at [754, 95] on button "Add New" at bounding box center [759, 95] width 56 height 19
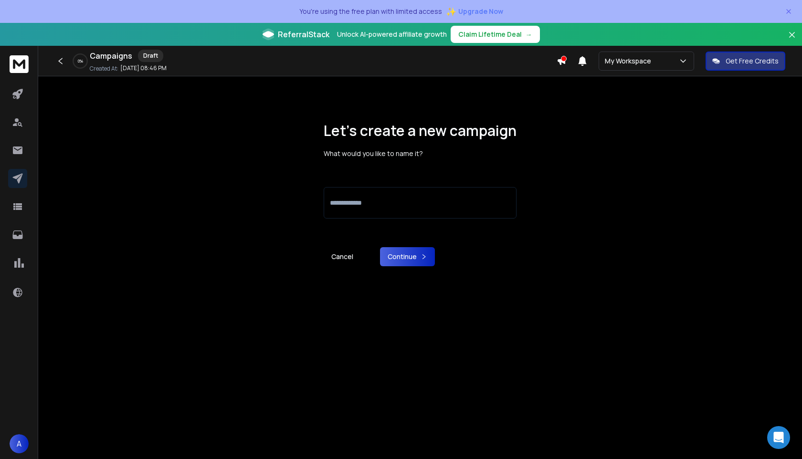
click at [458, 211] on input at bounding box center [420, 203] width 193 height 32
type input "**********"
click at [391, 261] on button "Continue" at bounding box center [407, 256] width 55 height 19
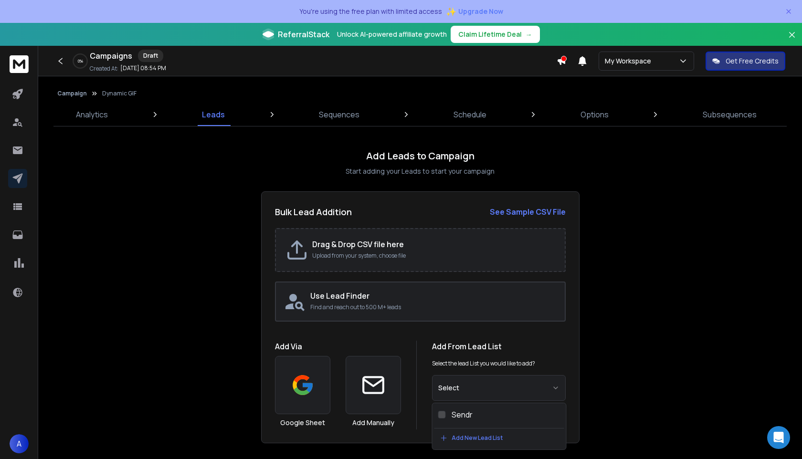
click at [458, 392] on button "Select" at bounding box center [499, 388] width 134 height 26
click at [459, 409] on div "Sendr" at bounding box center [462, 414] width 21 height 11
click at [500, 345] on h1 "Add From Lead List" at bounding box center [499, 346] width 134 height 11
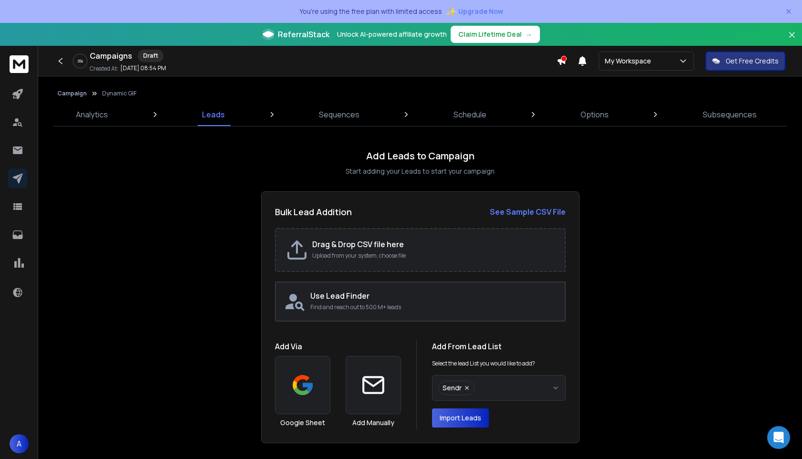
click at [452, 411] on button "Import Leads" at bounding box center [460, 418] width 57 height 19
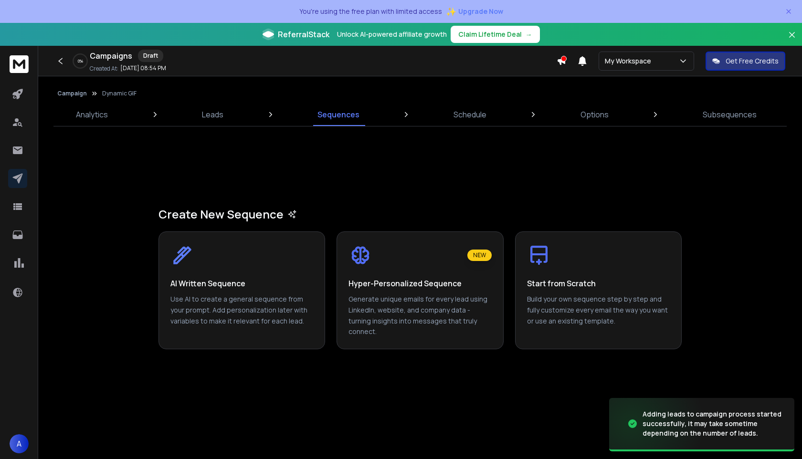
click at [561, 260] on div "button" at bounding box center [598, 255] width 143 height 24
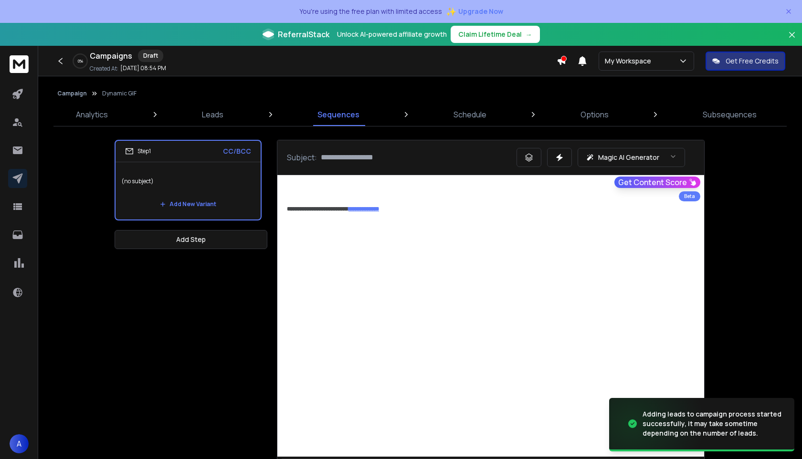
click at [336, 231] on div "**********" at bounding box center [490, 312] width 427 height 275
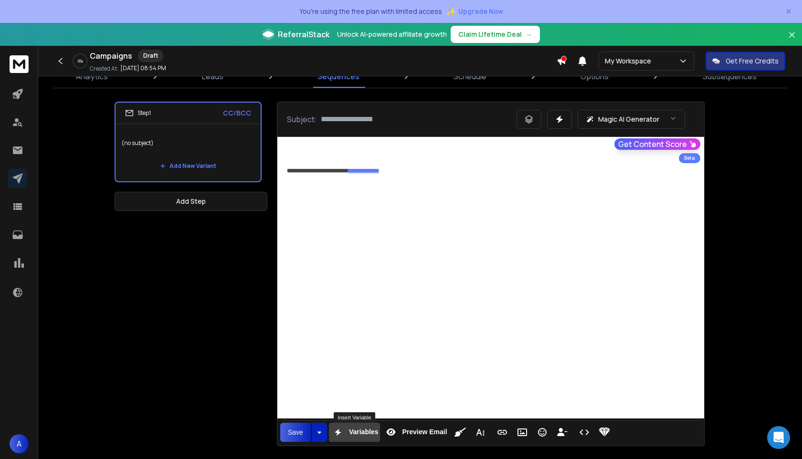
click at [353, 427] on div "Variables" at bounding box center [355, 432] width 52 height 15
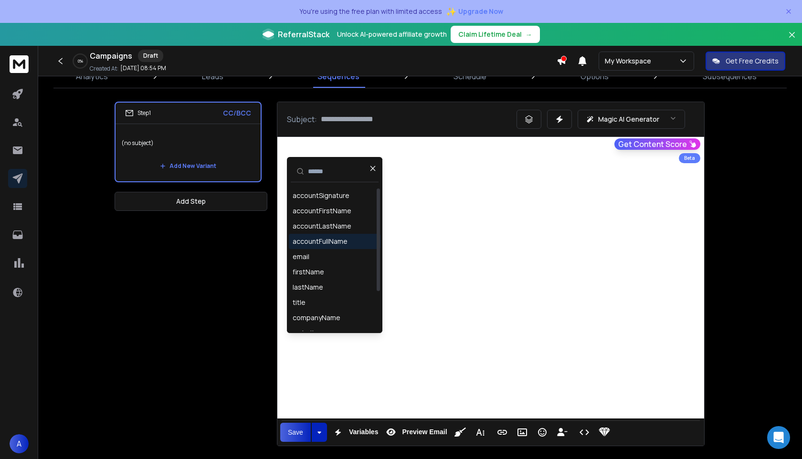
scroll to position [55, 0]
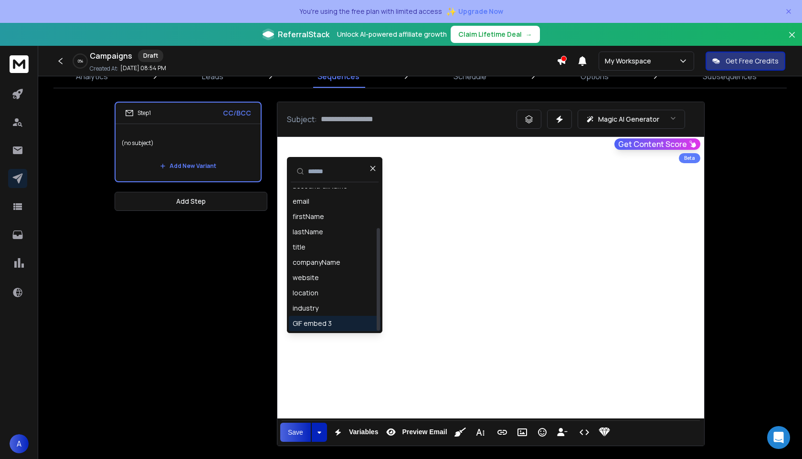
click at [297, 327] on div "GIF embed 3" at bounding box center [312, 324] width 39 height 10
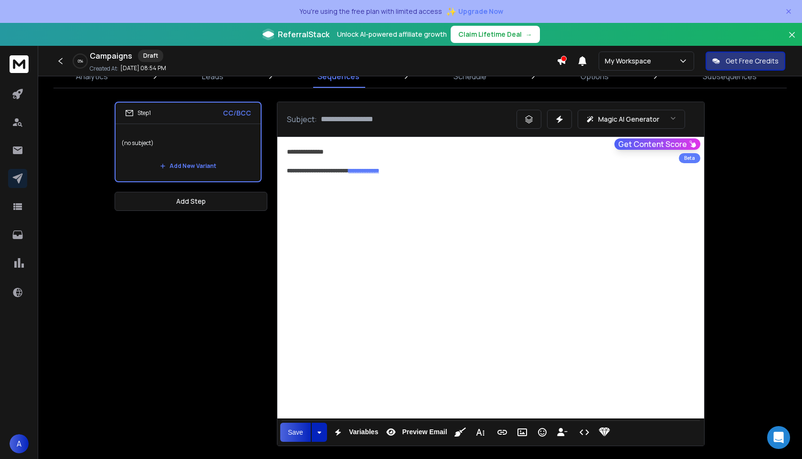
click at [454, 155] on div "**********" at bounding box center [491, 152] width 408 height 11
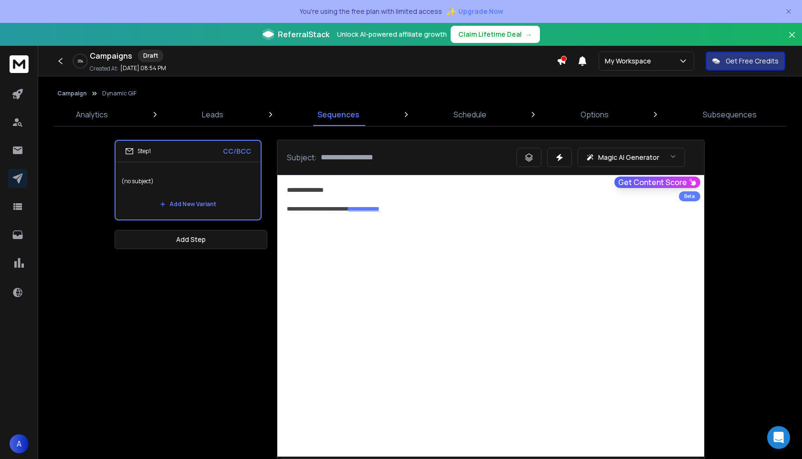
scroll to position [38, 0]
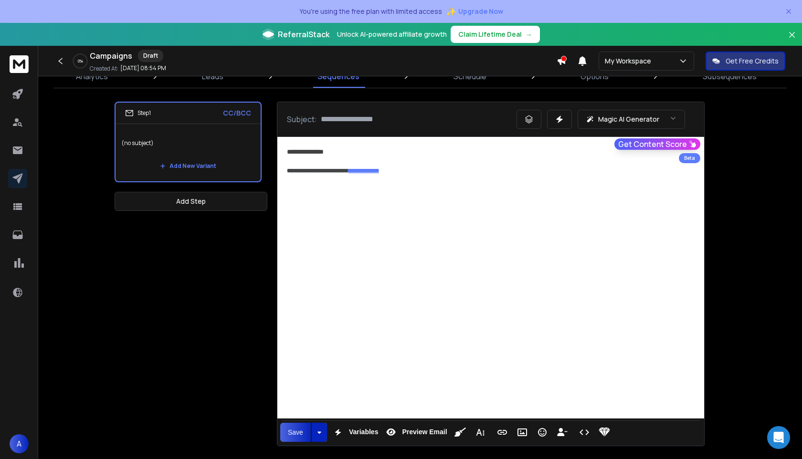
click at [324, 434] on icon "button" at bounding box center [319, 433] width 11 height 6
click at [405, 429] on span "Preview Email" at bounding box center [424, 432] width 49 height 8
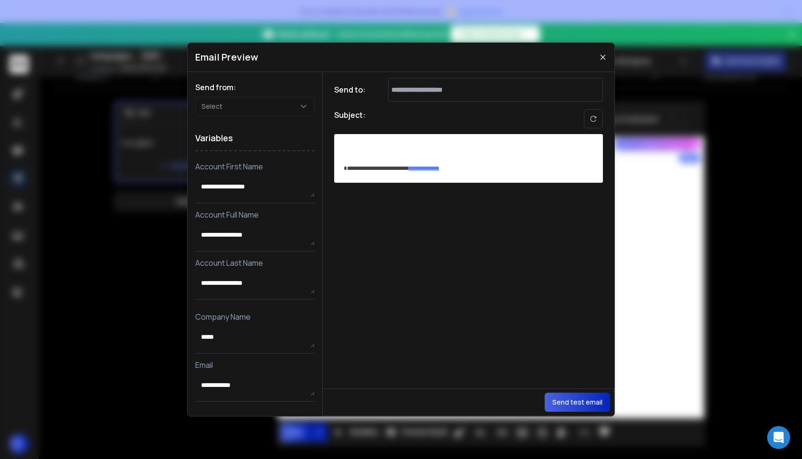
click at [256, 107] on div "Select" at bounding box center [254, 106] width 119 height 19
click at [289, 109] on div "Select" at bounding box center [254, 106] width 119 height 19
click at [305, 109] on div "Select" at bounding box center [254, 106] width 119 height 19
click at [284, 183] on textarea "**********" at bounding box center [254, 187] width 119 height 19
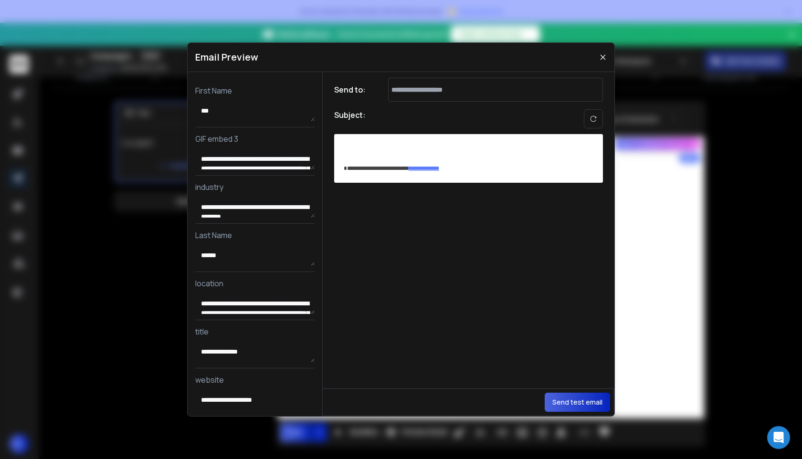
scroll to position [283, 0]
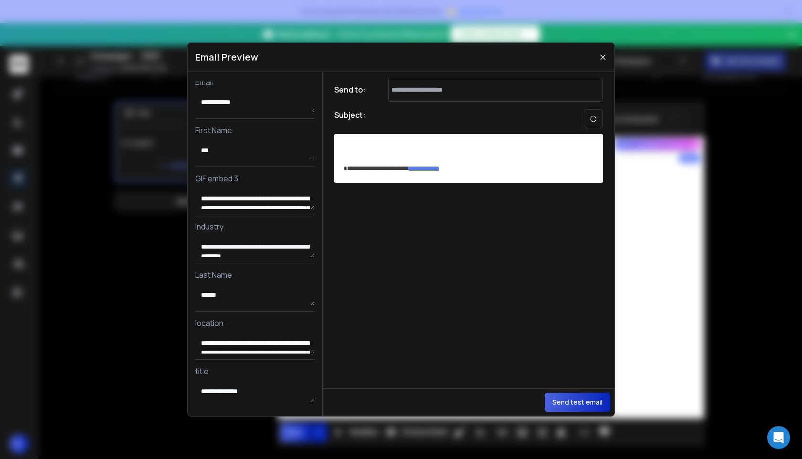
click at [297, 154] on textarea "****" at bounding box center [254, 151] width 119 height 19
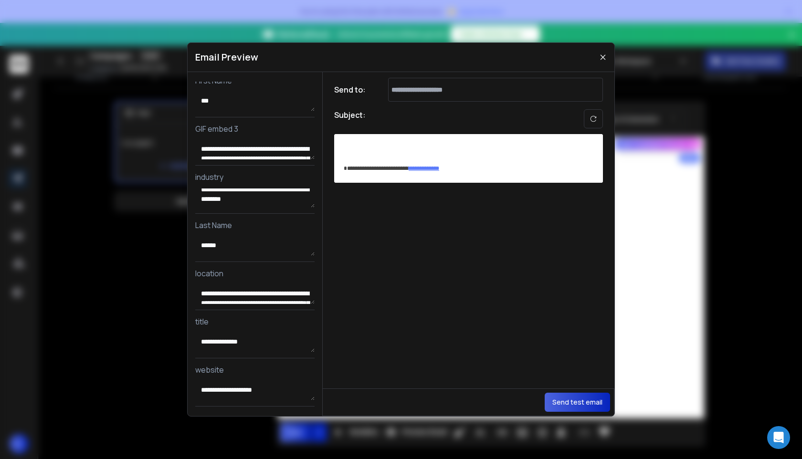
scroll to position [0, 0]
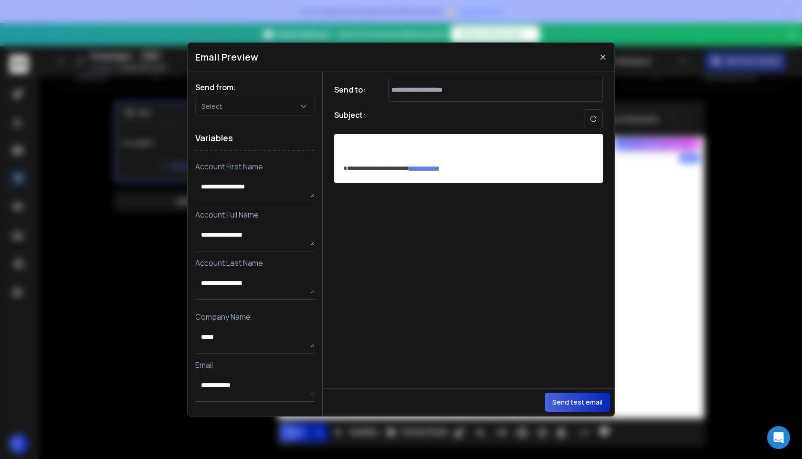
click at [464, 82] on input at bounding box center [495, 89] width 208 height 17
type input "*****"
click at [430, 90] on input at bounding box center [495, 89] width 208 height 17
type input "**********"
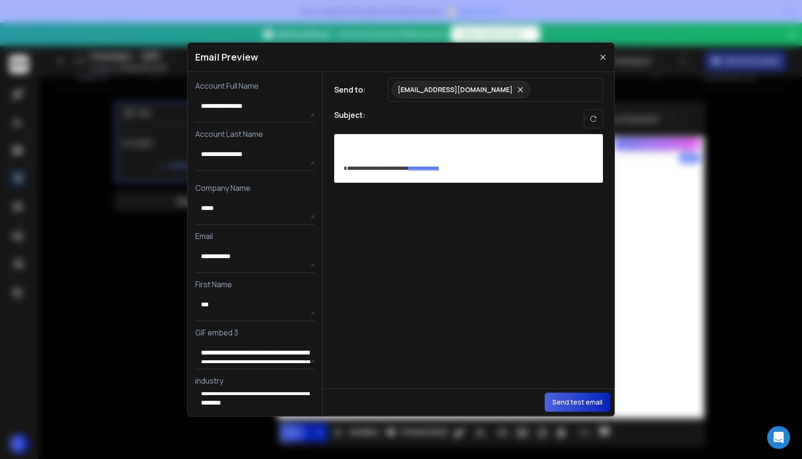
scroll to position [333, 0]
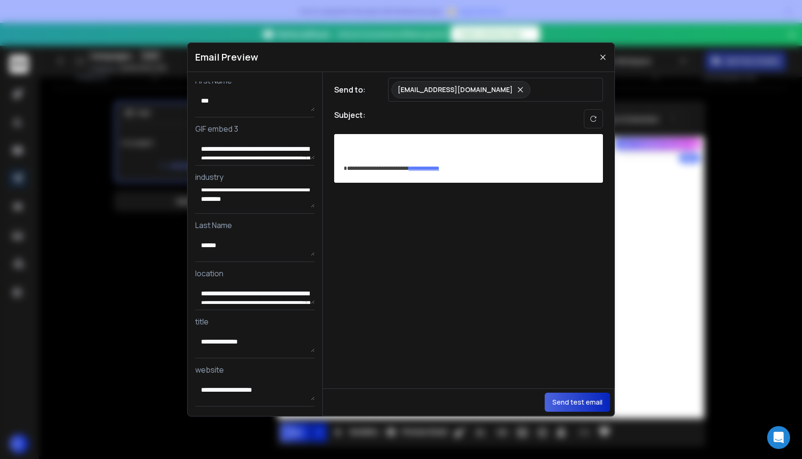
click at [242, 297] on textarea at bounding box center [254, 294] width 119 height 19
click at [243, 322] on p "title" at bounding box center [254, 321] width 119 height 11
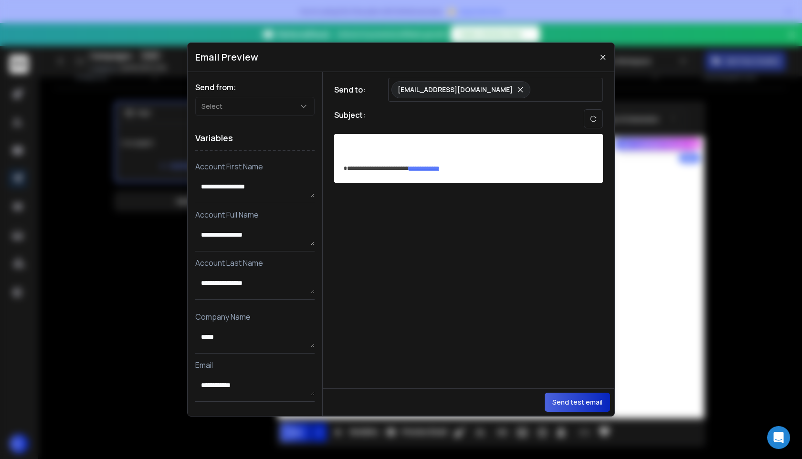
click at [236, 101] on div "Select" at bounding box center [254, 106] width 119 height 19
click at [305, 107] on div "Select" at bounding box center [254, 106] width 119 height 19
click at [517, 90] on icon at bounding box center [521, 90] width 8 height 8
click at [592, 117] on icon at bounding box center [593, 119] width 7 height 7
